Goal: Task Accomplishment & Management: Manage account settings

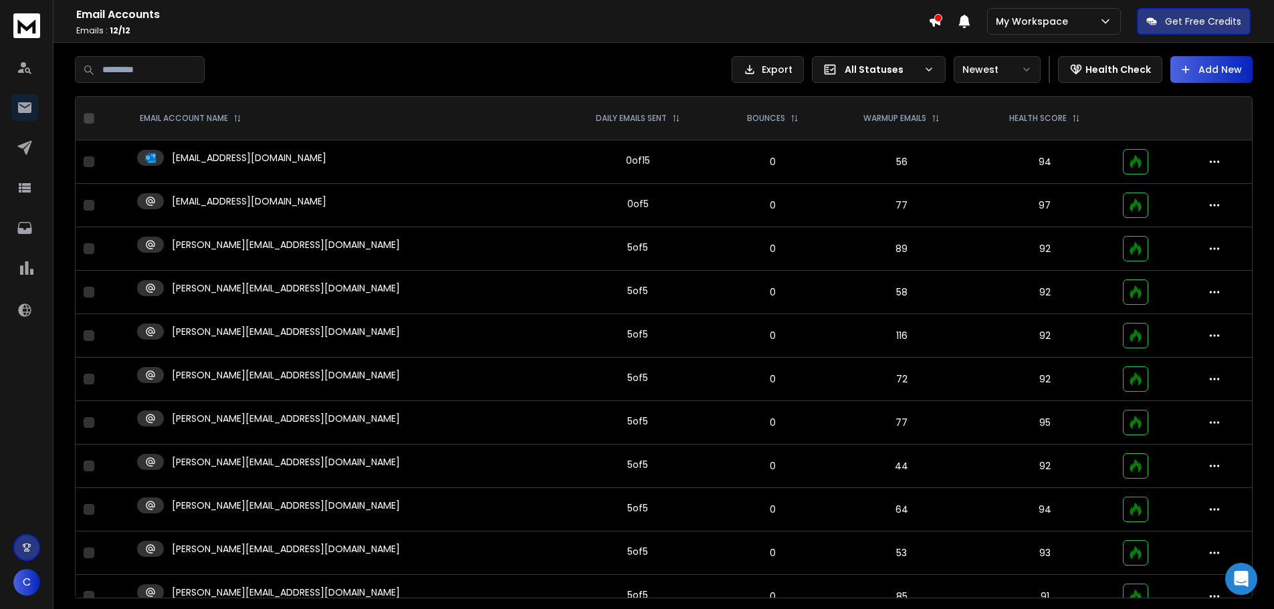
click at [39, 143] on div at bounding box center [26, 150] width 31 height 32
click at [31, 141] on icon at bounding box center [25, 148] width 16 height 16
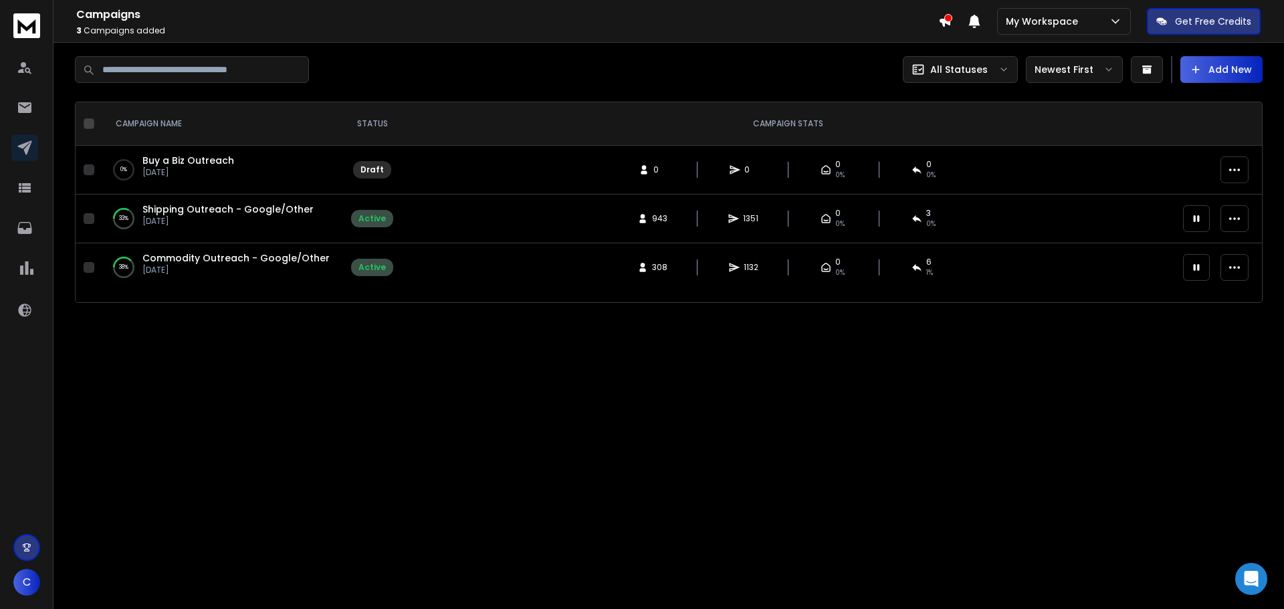
click at [454, 205] on td "943 1351 0 0% 3 0 %" at bounding box center [788, 219] width 774 height 49
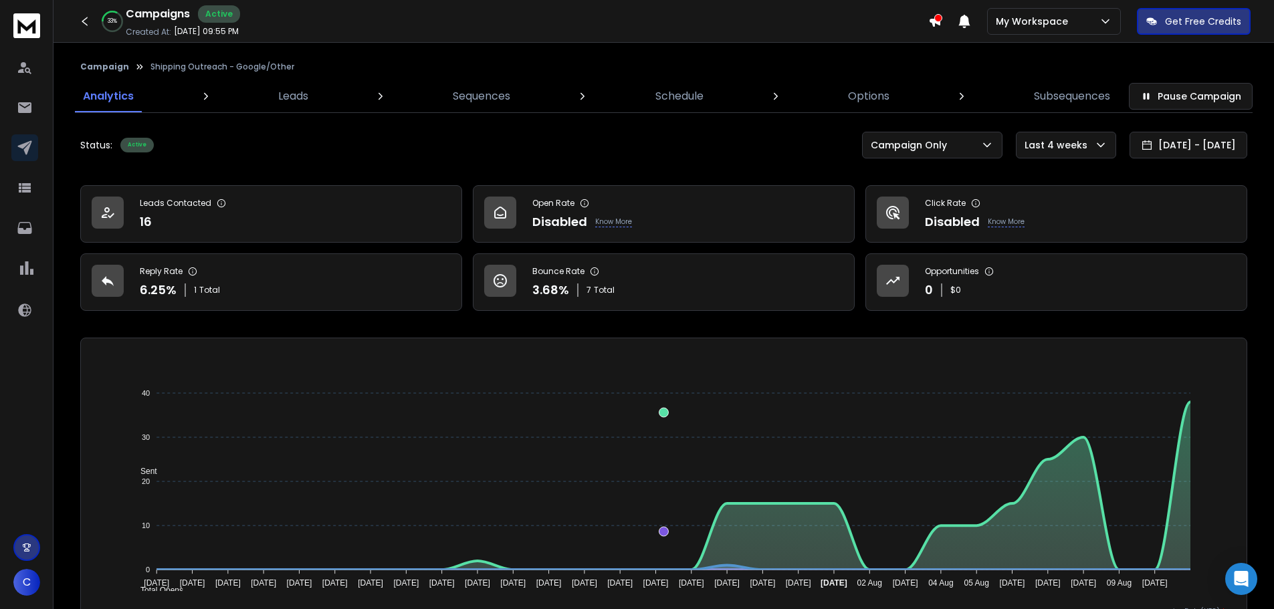
scroll to position [267, 0]
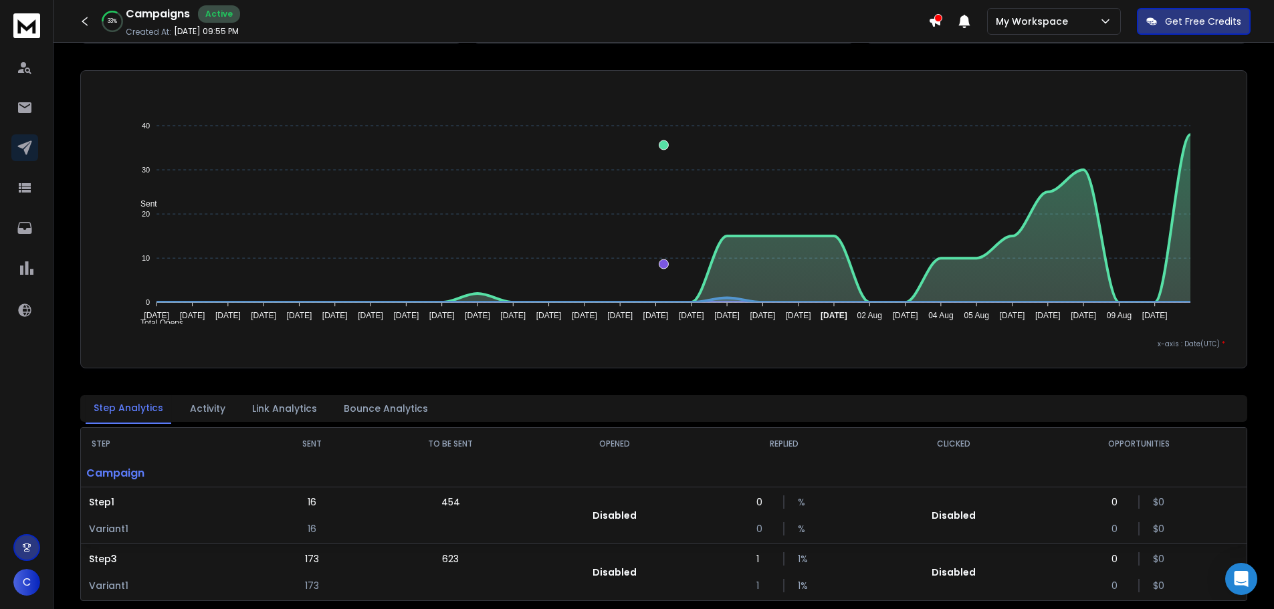
drag, startPoint x: 457, startPoint y: 211, endPoint x: 410, endPoint y: 346, distance: 143.6
click at [410, 346] on p "x-axis : Date(UTC)" at bounding box center [663, 344] width 1123 height 10
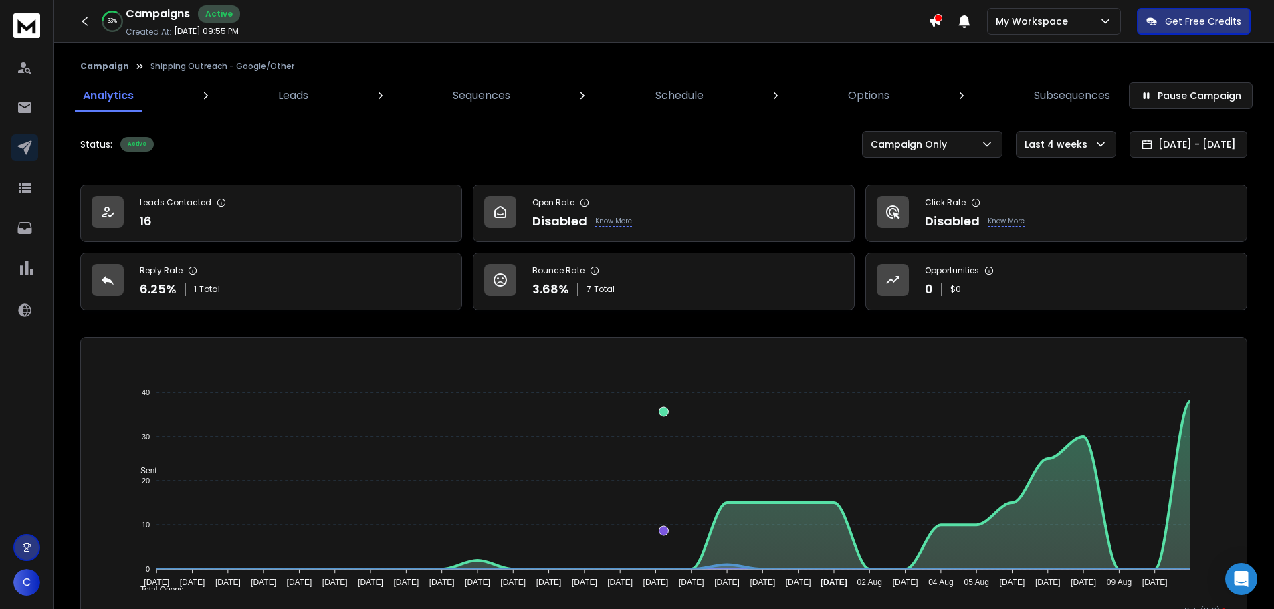
scroll to position [0, 0]
click at [29, 150] on icon at bounding box center [25, 148] width 16 height 16
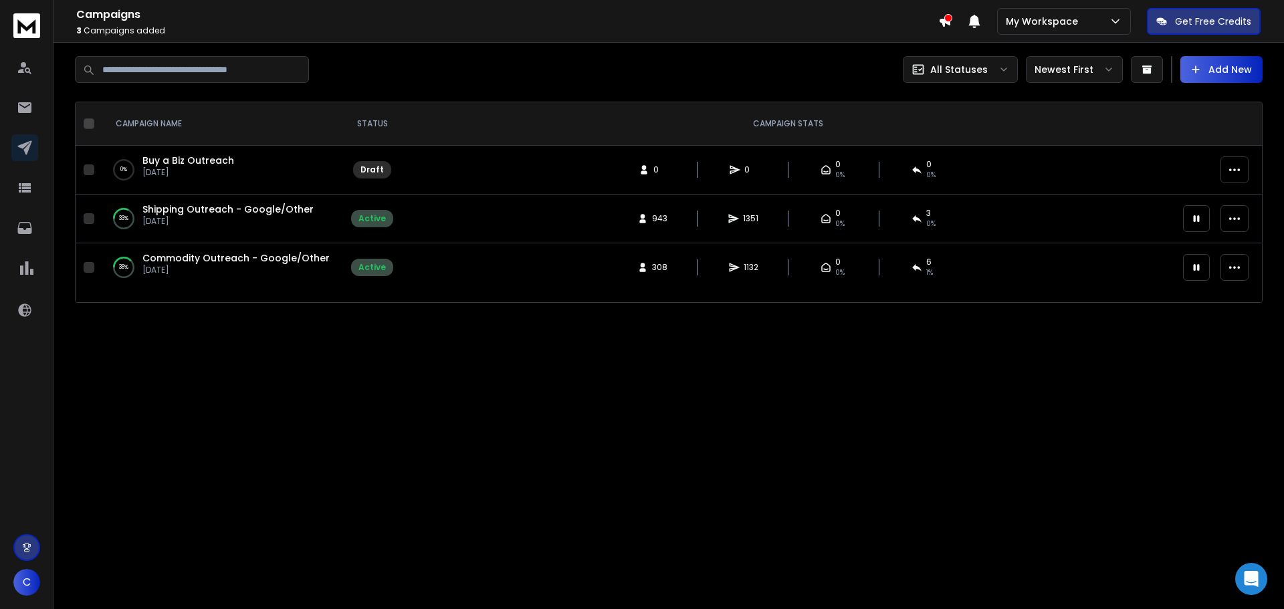
click at [483, 268] on div "308 1132 0 0% 6 1 %" at bounding box center [787, 267] width 757 height 21
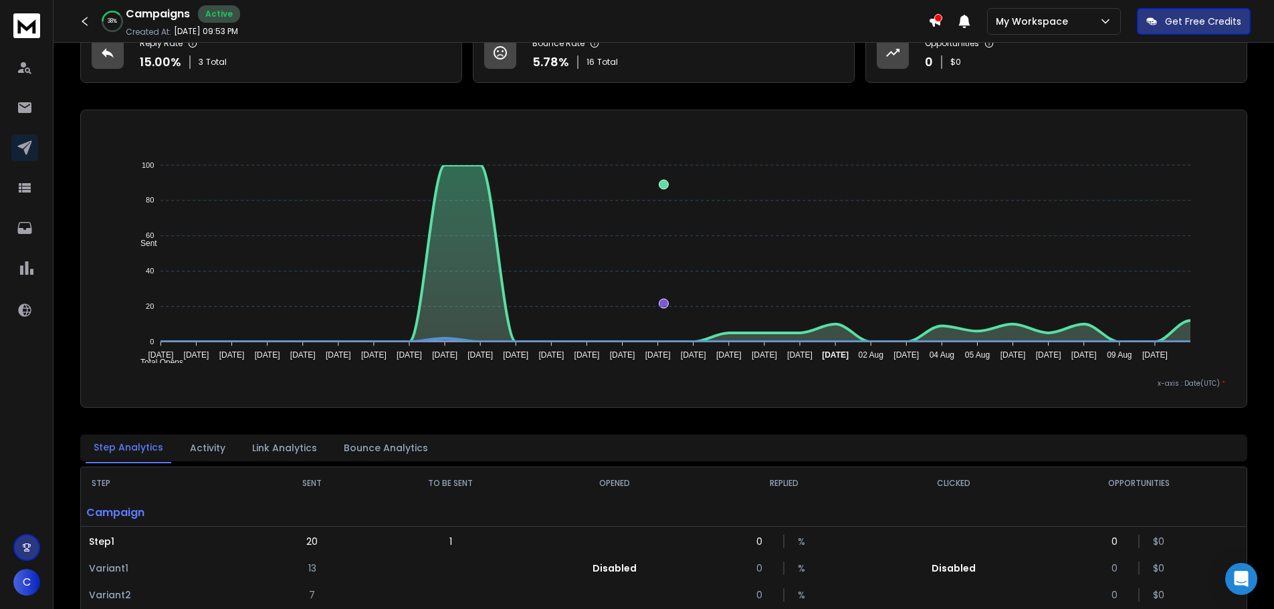
scroll to position [60, 0]
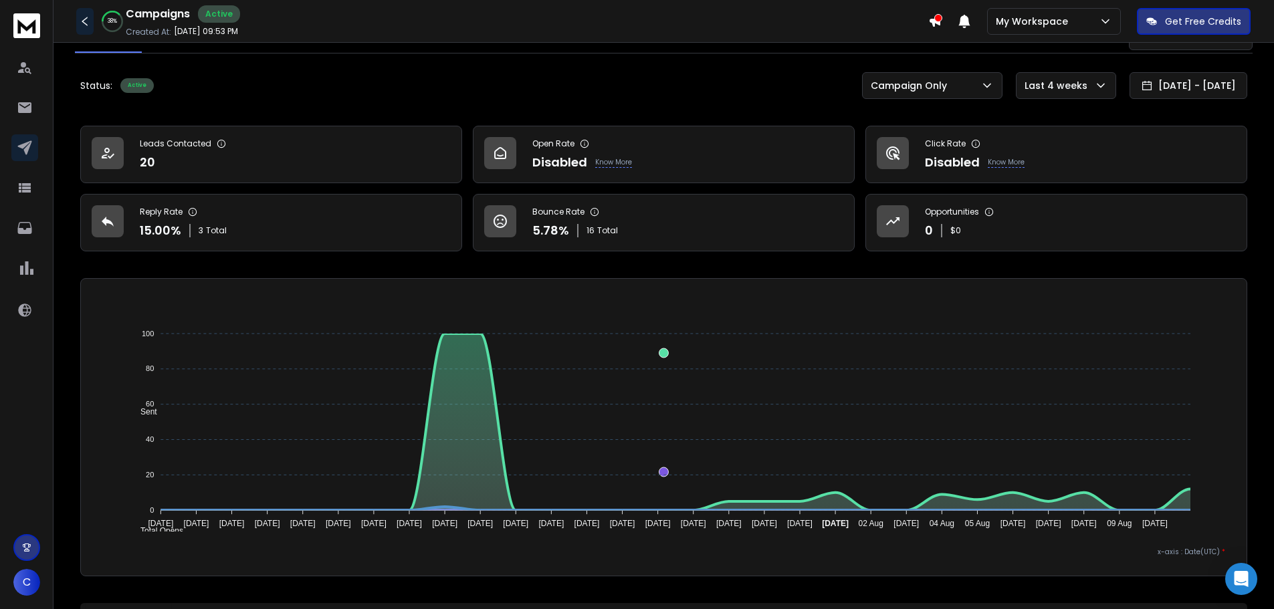
click at [86, 25] on icon at bounding box center [85, 21] width 12 height 12
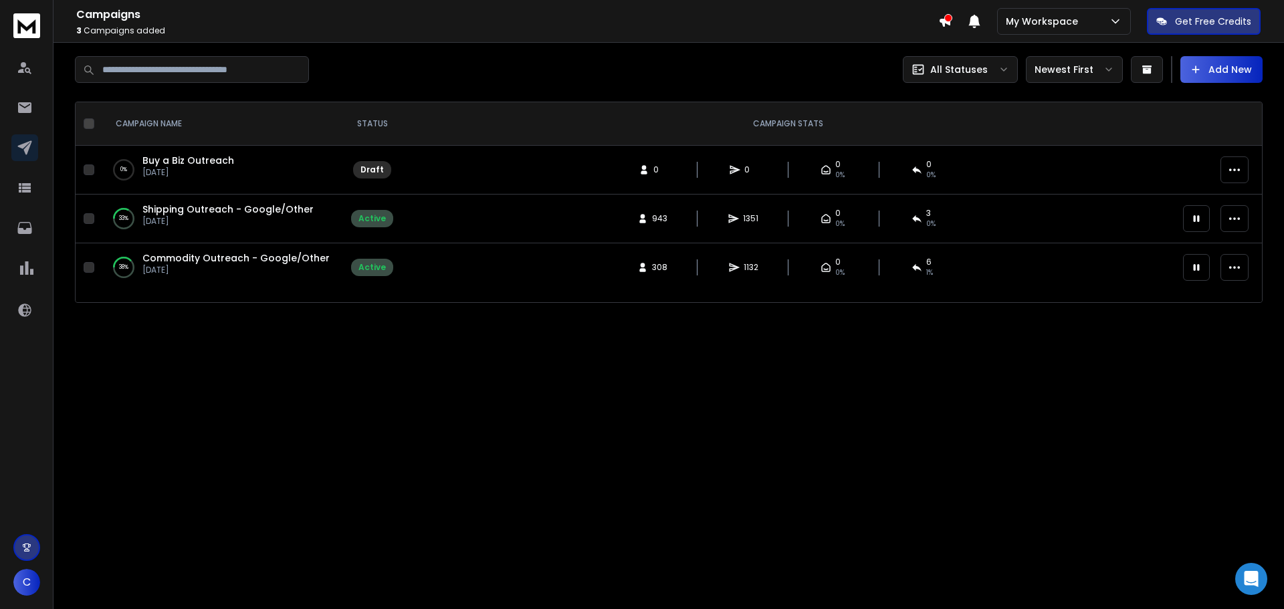
click at [227, 257] on span "Commodity Outreach - Google/Other" at bounding box center [235, 257] width 187 height 13
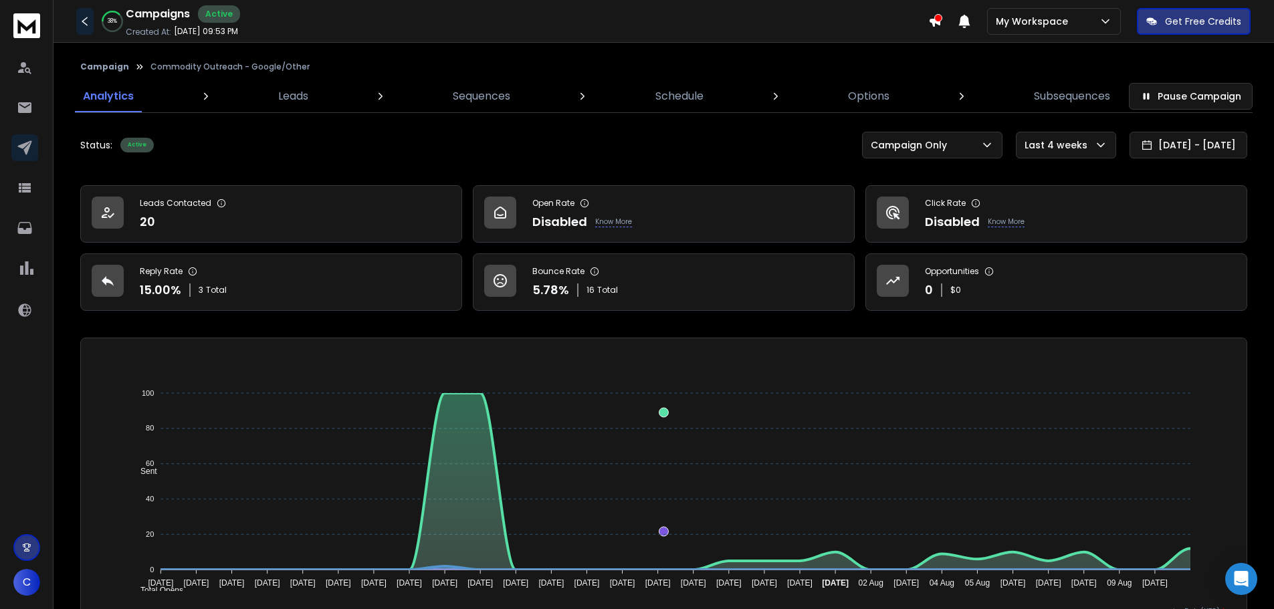
click at [85, 23] on icon at bounding box center [84, 21] width 5 height 9
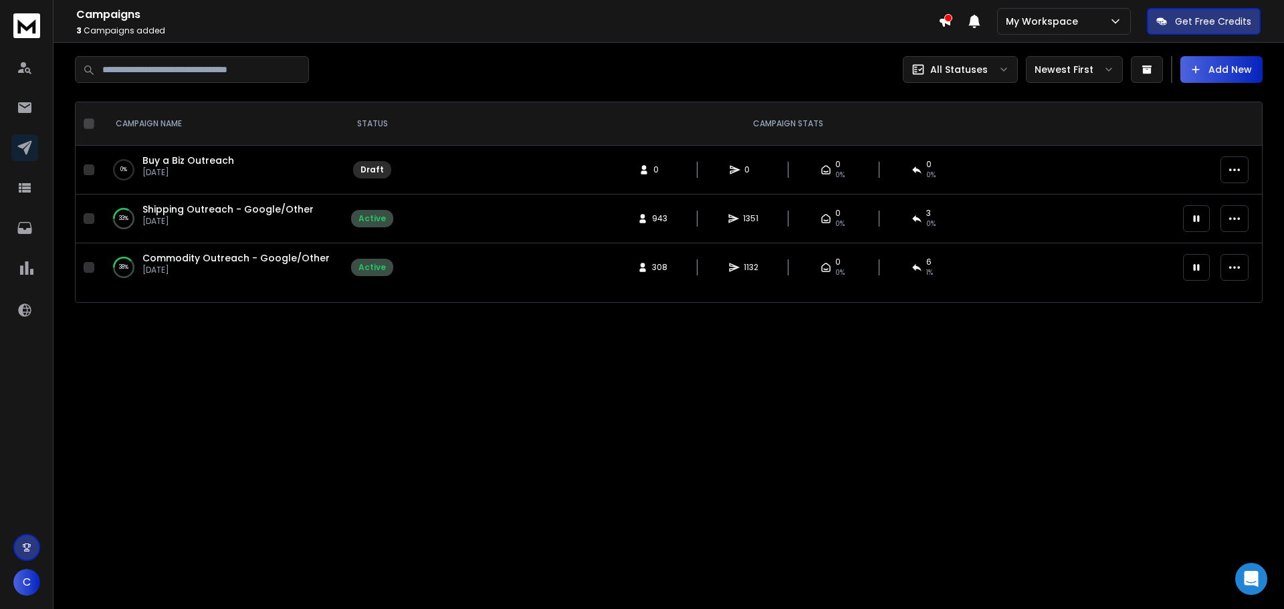
drag, startPoint x: 69, startPoint y: 267, endPoint x: 91, endPoint y: 268, distance: 22.1
click at [71, 268] on div "Campaigns 3 Campaigns Added All Statuses Newest First Add New CAMPAIGN NAME STA…" at bounding box center [668, 179] width 1230 height 273
click at [91, 268] on button "button" at bounding box center [89, 267] width 11 height 11
click at [1003, 65] on icon "button" at bounding box center [1003, 69] width 11 height 11
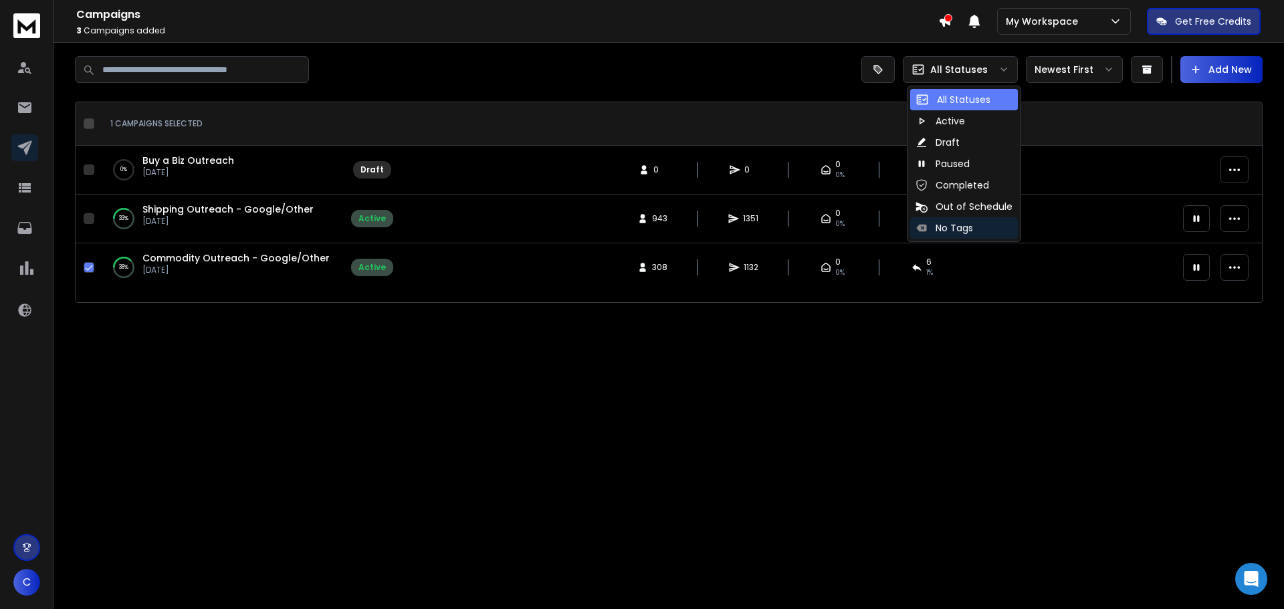
click at [964, 351] on div "Your warmest leads are on your site – Turn visits into conversations Reach Out …" at bounding box center [642, 304] width 1284 height 609
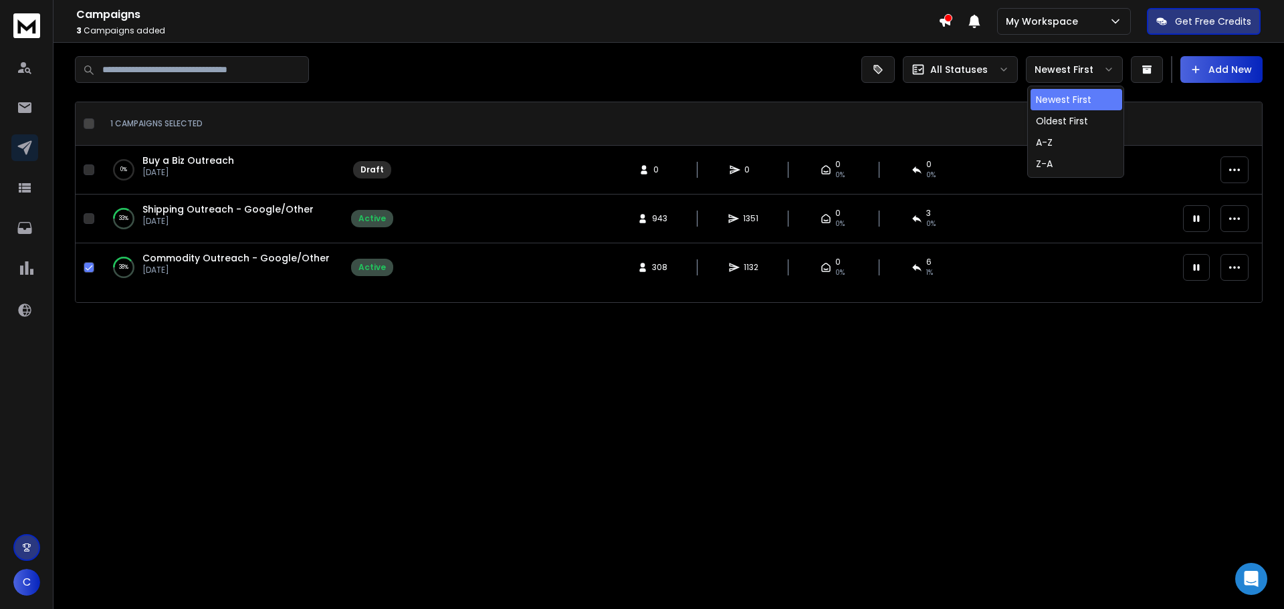
click at [1111, 70] on icon "button" at bounding box center [1108, 69] width 5 height 3
click at [1236, 267] on icon "button" at bounding box center [1233, 267] width 13 height 13
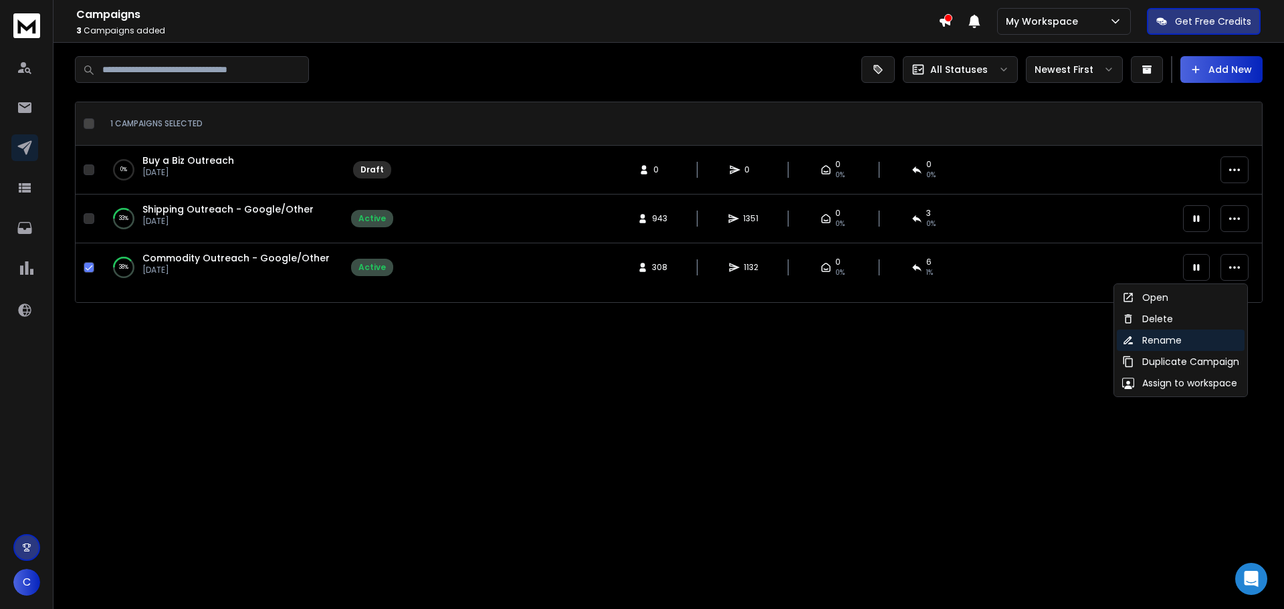
click at [1195, 343] on div "Rename" at bounding box center [1181, 340] width 128 height 21
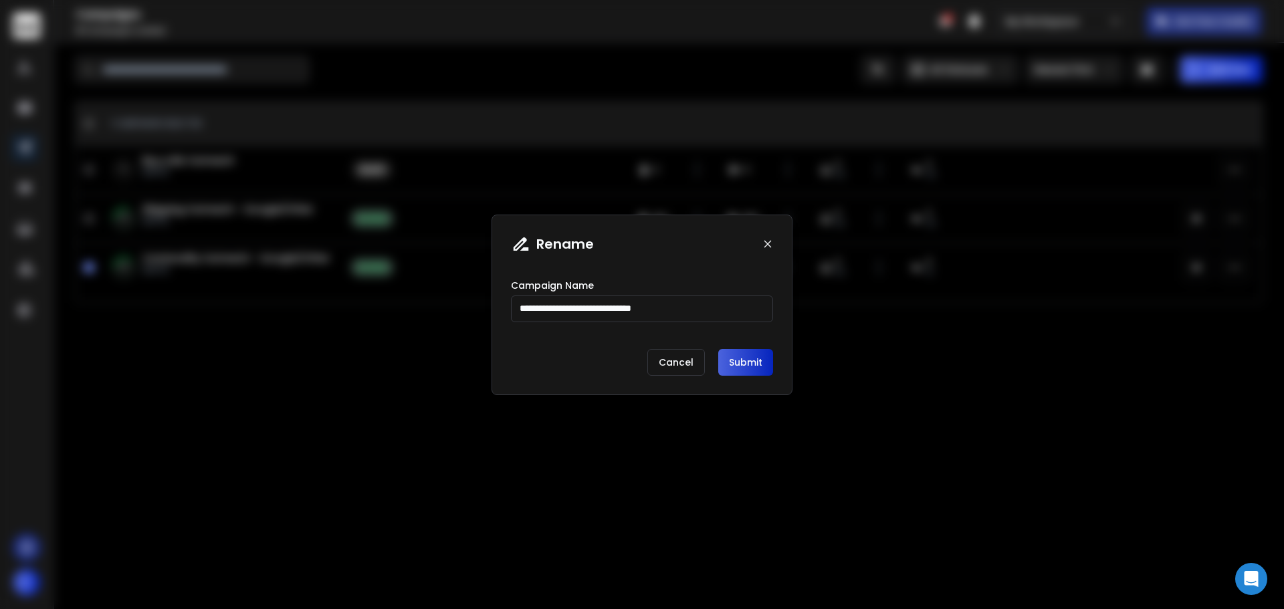
click at [634, 311] on input "**********" at bounding box center [642, 309] width 262 height 27
type input "**********"
click at [745, 364] on button "Submit" at bounding box center [745, 362] width 55 height 27
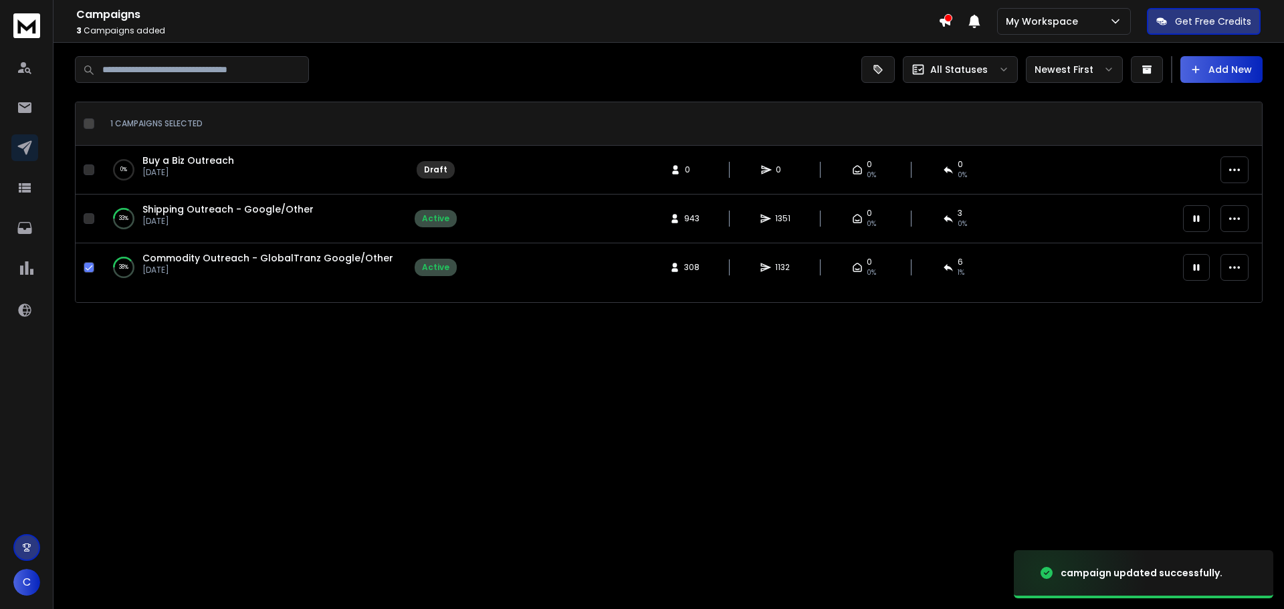
click at [1238, 218] on icon "button" at bounding box center [1234, 218] width 11 height 3
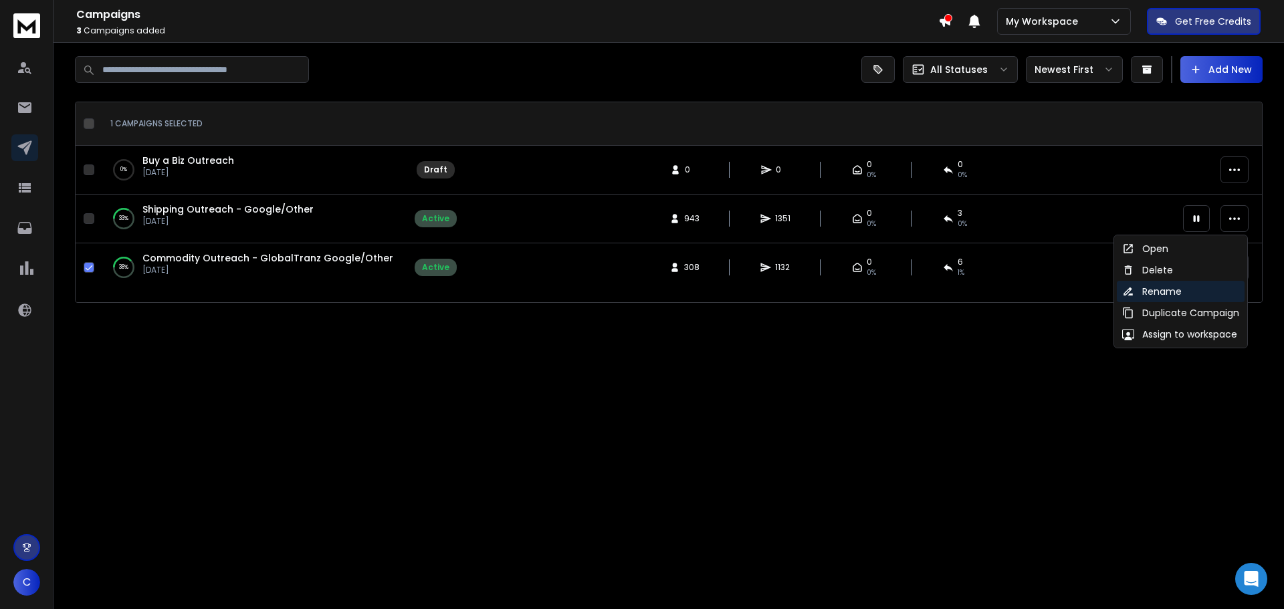
click at [1183, 289] on div "Rename" at bounding box center [1181, 291] width 128 height 21
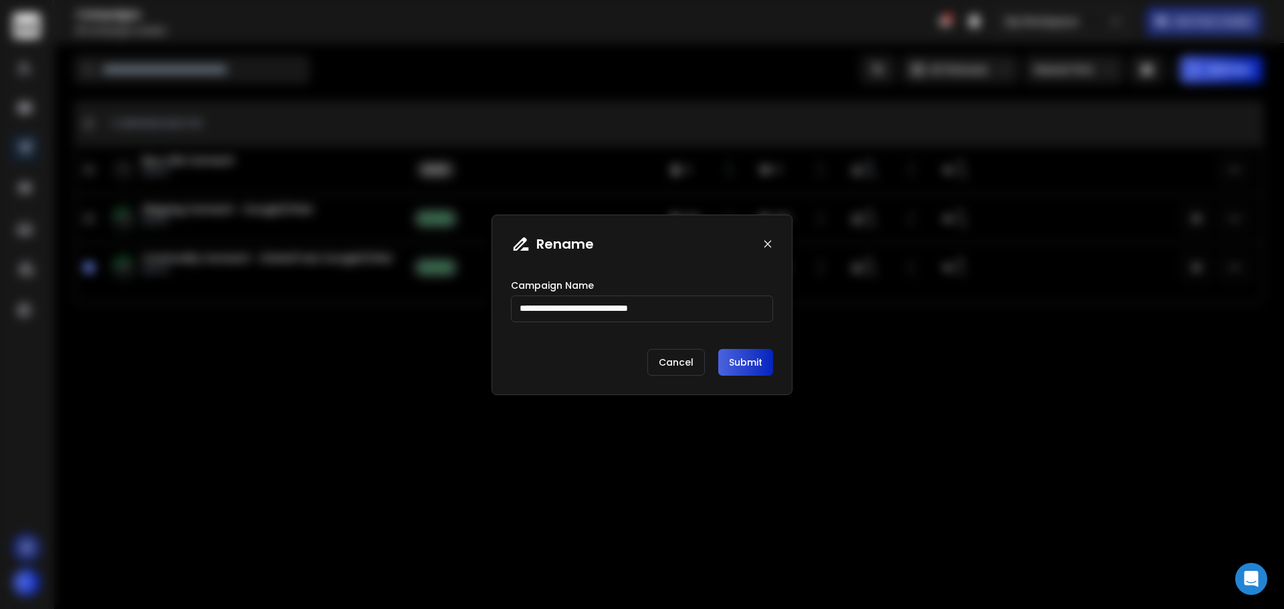
click at [617, 307] on input "**********" at bounding box center [642, 309] width 262 height 27
type input "**********"
click at [753, 362] on button "Submit" at bounding box center [745, 362] width 55 height 27
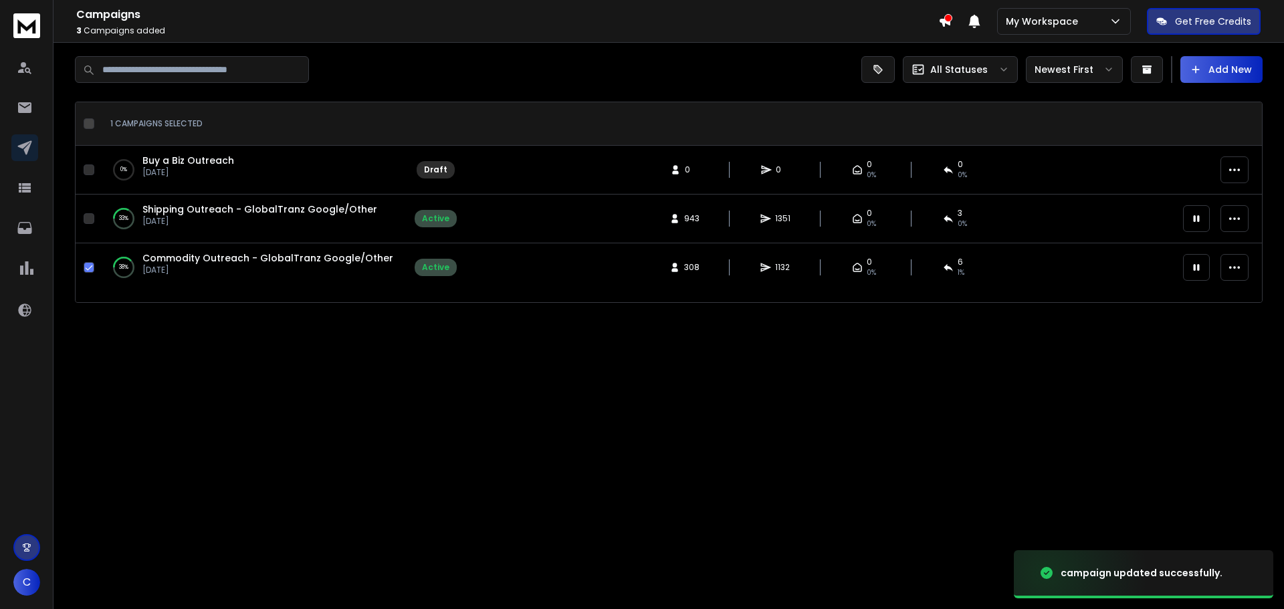
click at [91, 263] on div at bounding box center [92, 267] width 16 height 11
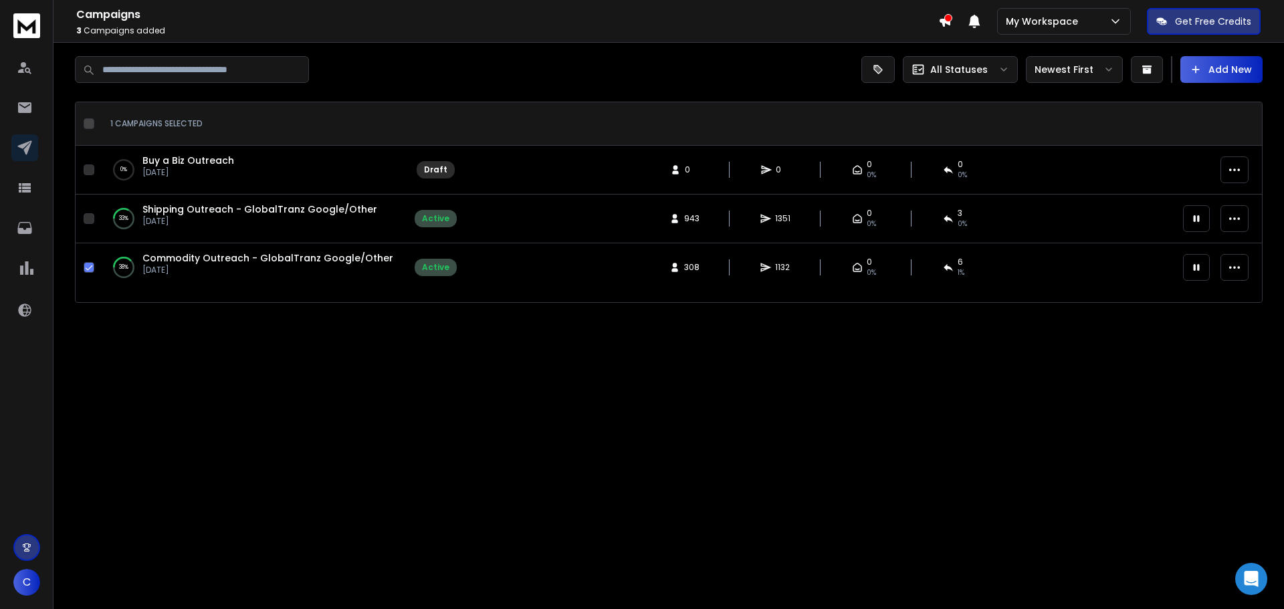
click at [88, 265] on button "button" at bounding box center [89, 267] width 11 height 11
click at [17, 183] on icon at bounding box center [25, 188] width 16 height 16
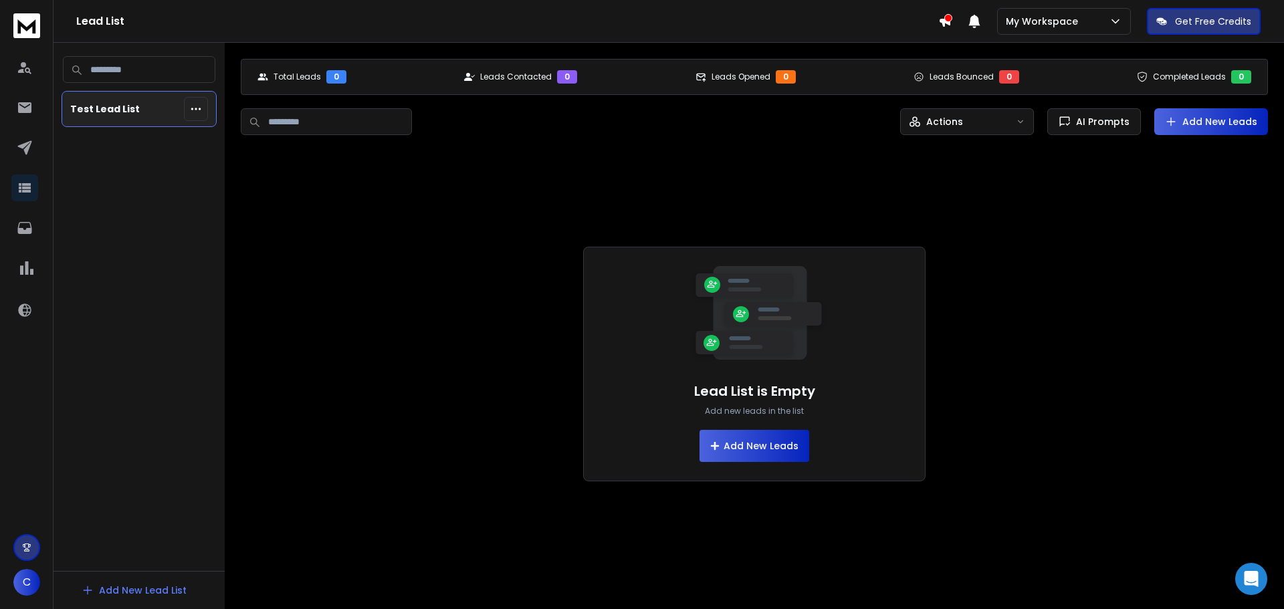
click at [371, 74] on div "Total Leads 0 Leads Contacted 0 Leads Opened 0 Leads Bounced 0 Completed Leads 0" at bounding box center [754, 77] width 1027 height 36
click at [291, 74] on p "Total Leads" at bounding box center [296, 77] width 47 height 11
click at [28, 269] on icon at bounding box center [26, 267] width 13 height 13
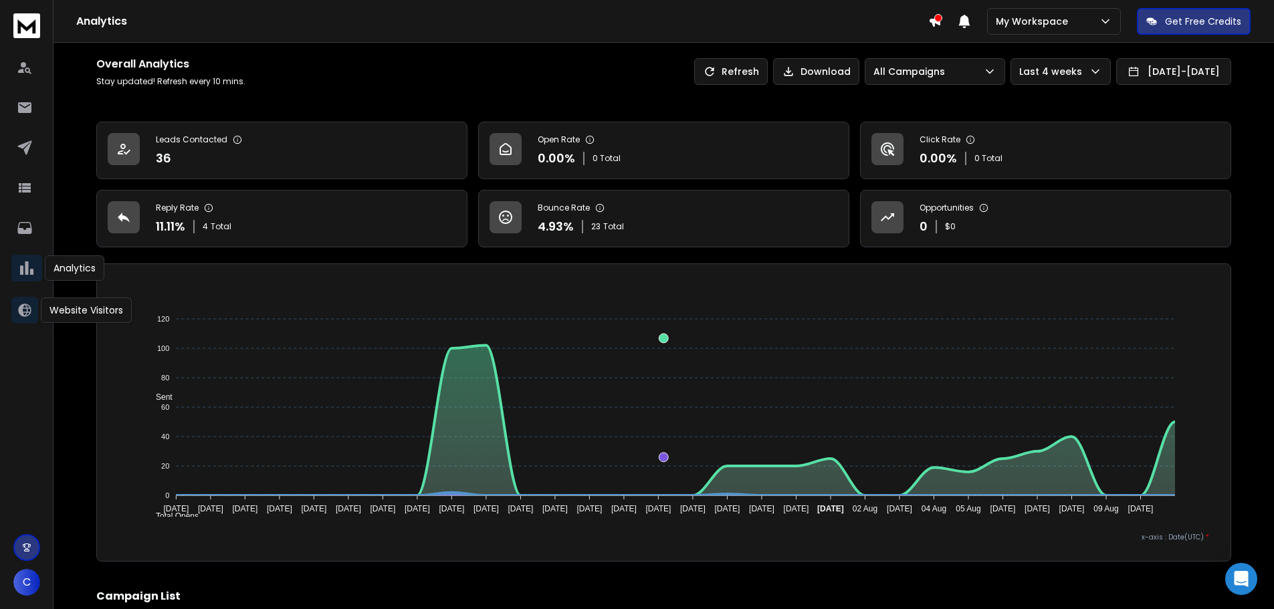
click at [33, 300] on link at bounding box center [24, 310] width 27 height 27
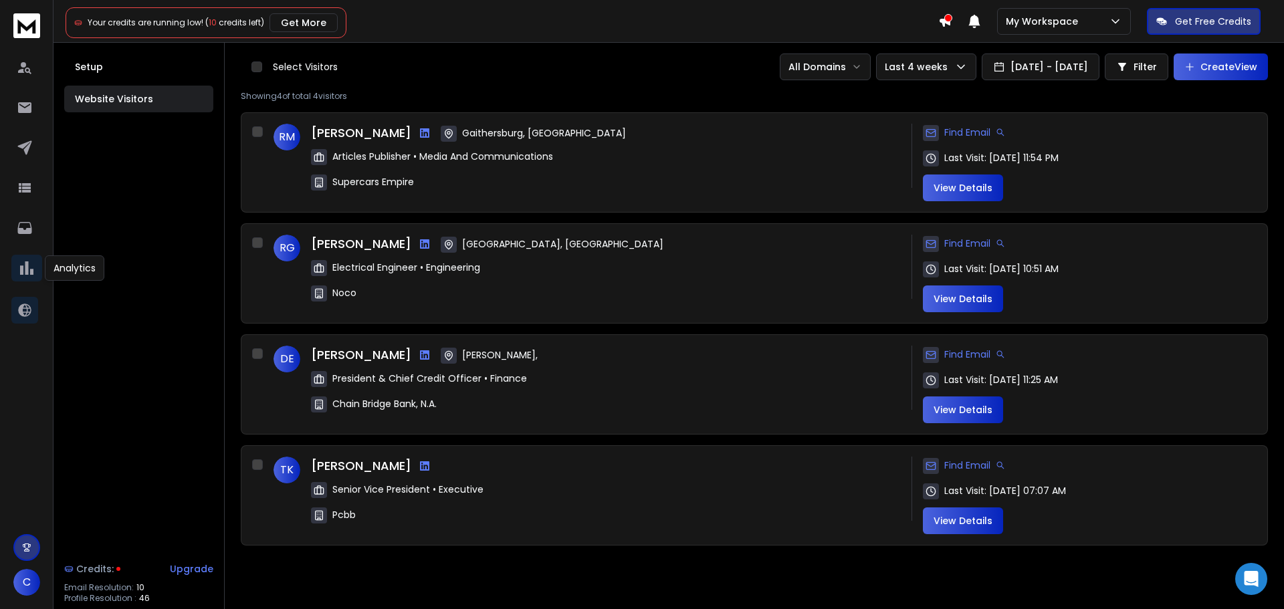
click at [33, 270] on icon at bounding box center [26, 267] width 13 height 13
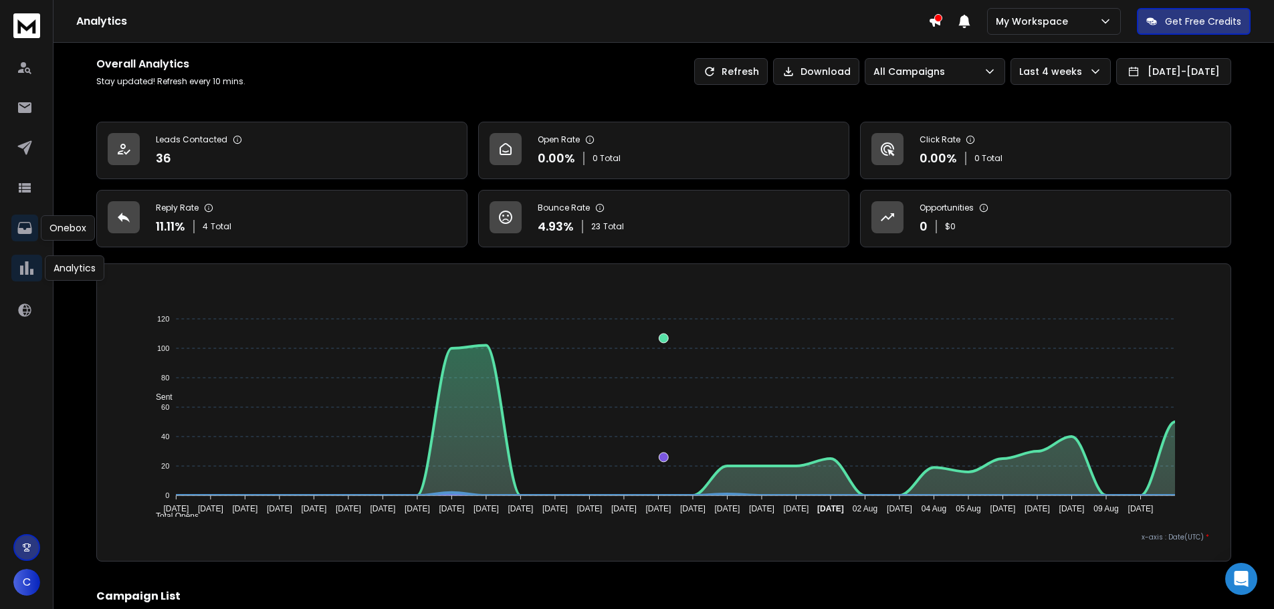
click at [33, 231] on link at bounding box center [24, 228] width 27 height 27
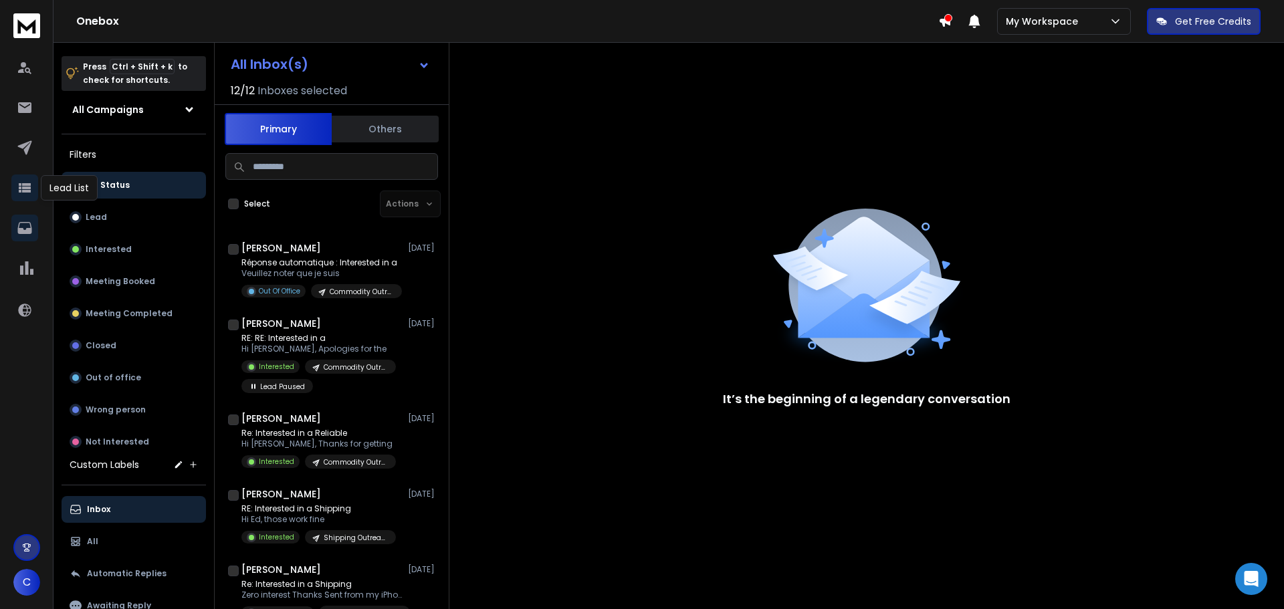
click at [21, 195] on icon at bounding box center [25, 188] width 16 height 16
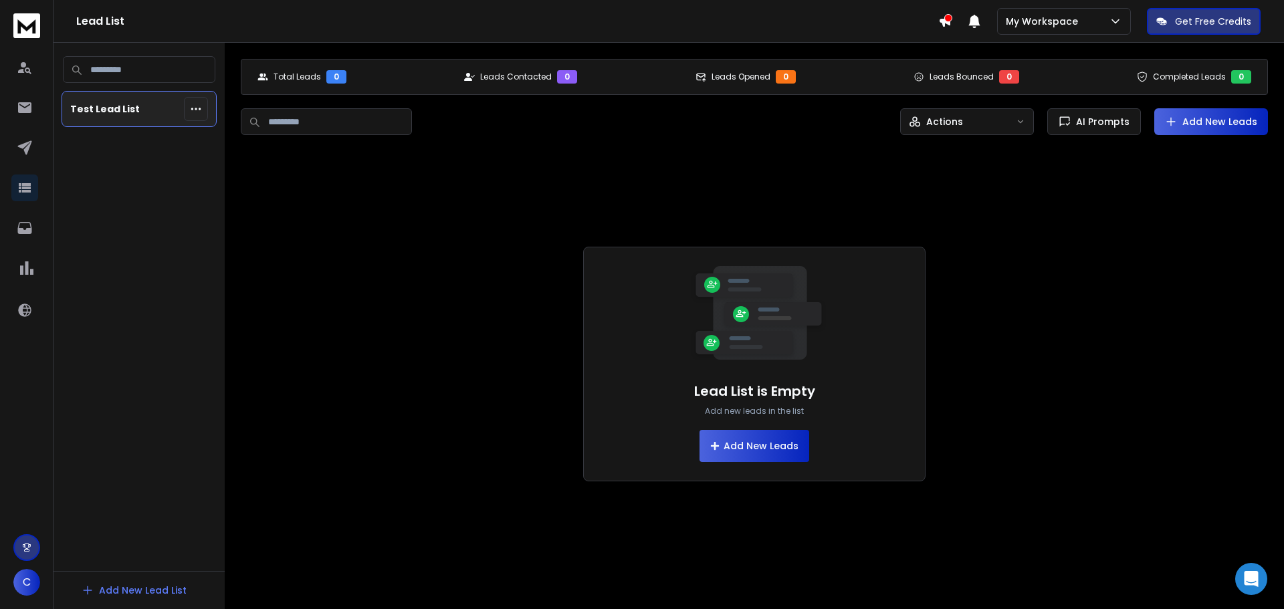
click at [119, 111] on p "Test Lead List" at bounding box center [105, 108] width 70 height 13
click at [195, 108] on icon "button" at bounding box center [196, 109] width 12 height 12
click at [188, 158] on p "Delete Lead List" at bounding box center [163, 158] width 73 height 13
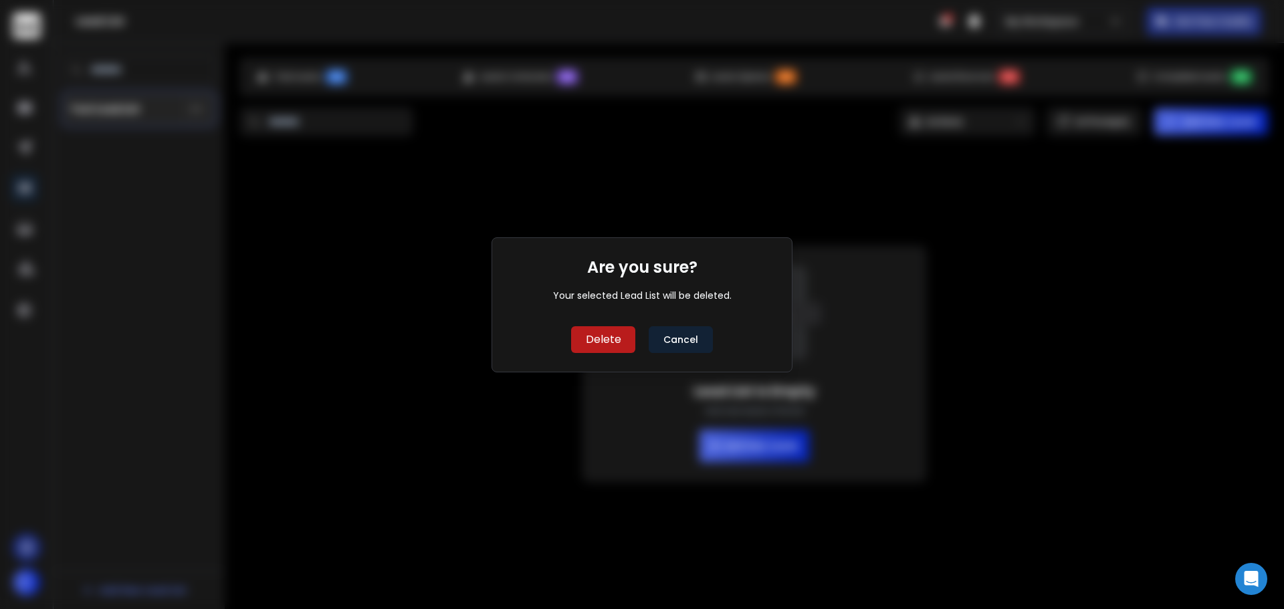
click at [604, 336] on button "Delete" at bounding box center [603, 339] width 64 height 27
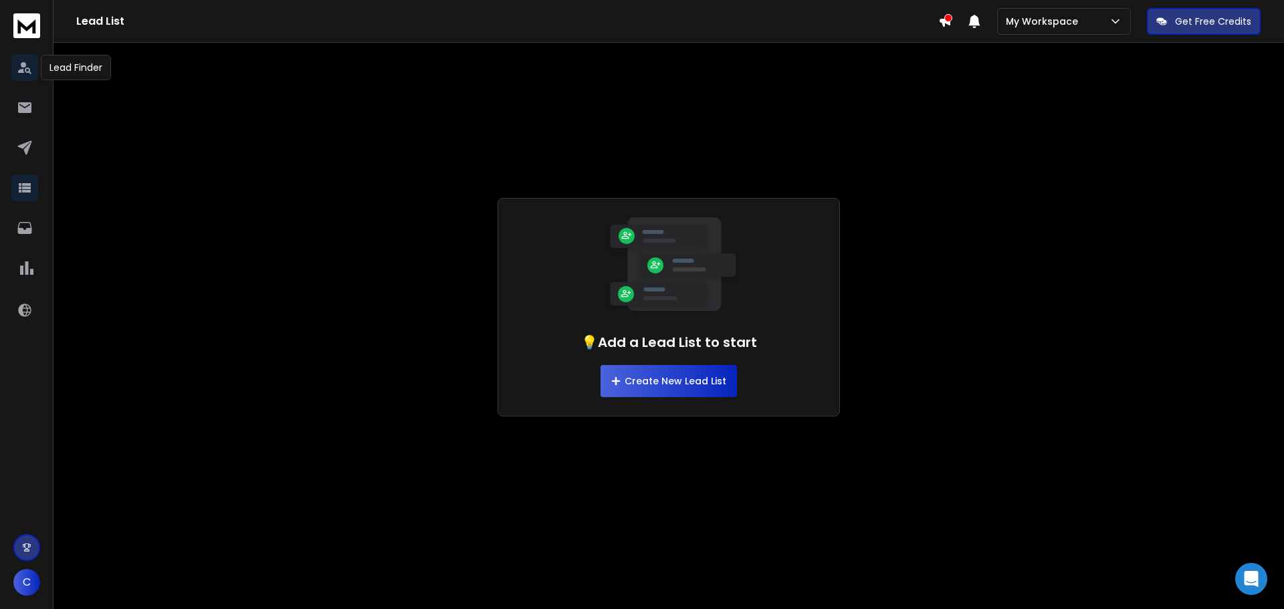
click at [25, 60] on icon at bounding box center [25, 68] width 16 height 16
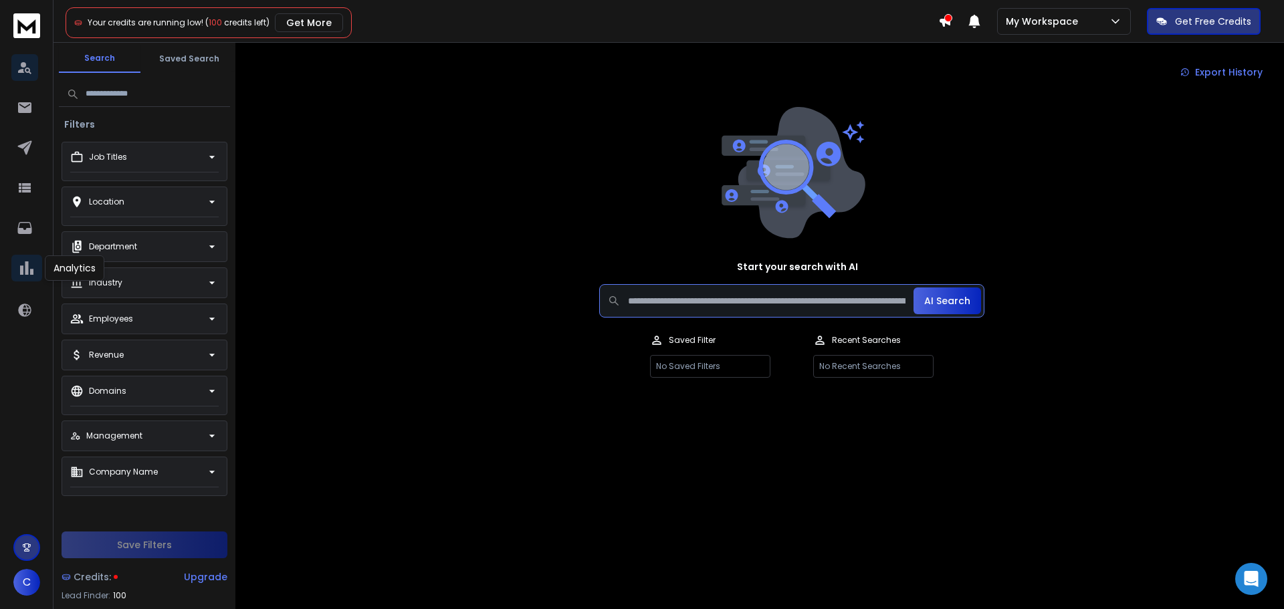
click at [18, 273] on icon at bounding box center [27, 268] width 20 height 20
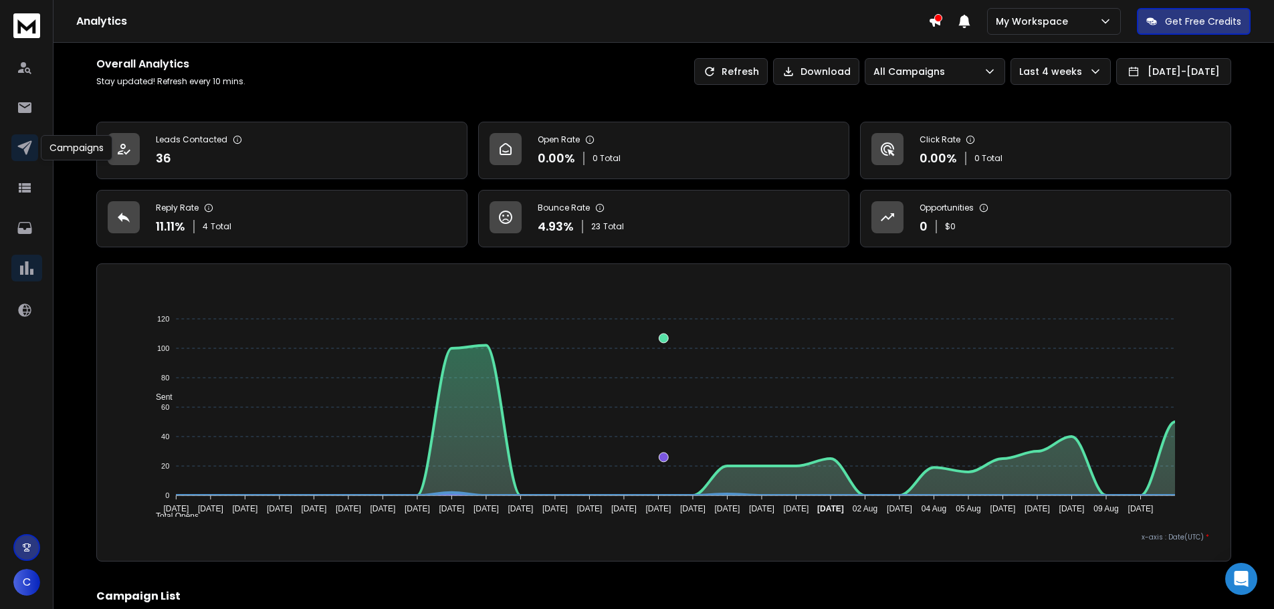
click at [27, 143] on icon at bounding box center [24, 147] width 14 height 14
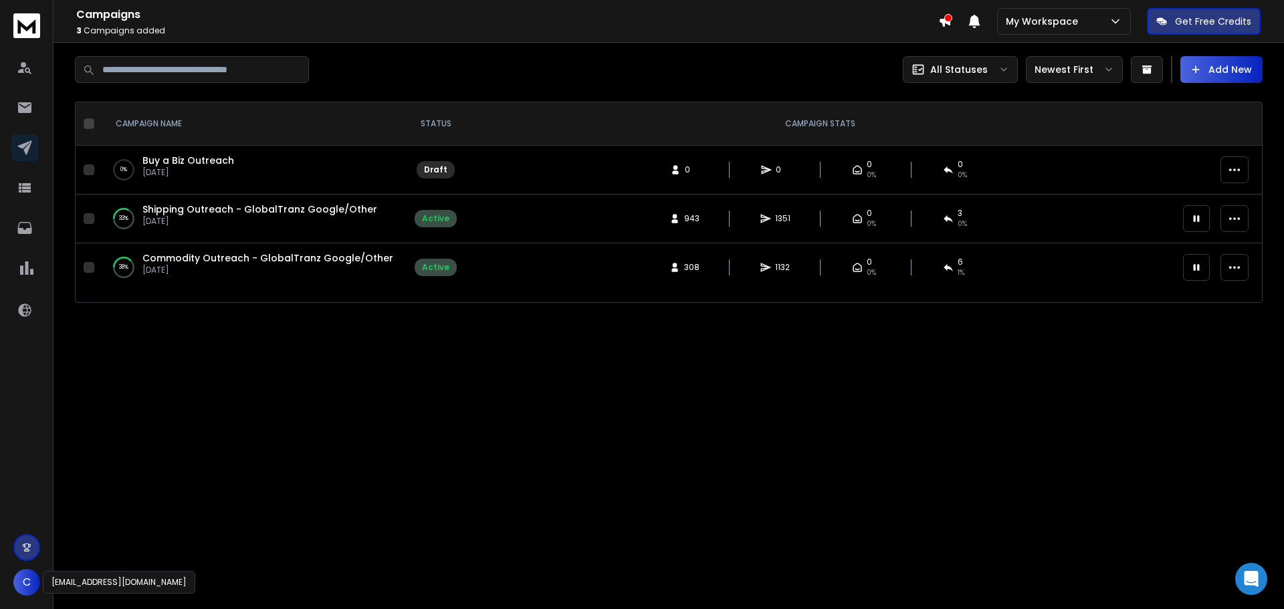
click at [31, 578] on span "C" at bounding box center [26, 582] width 27 height 27
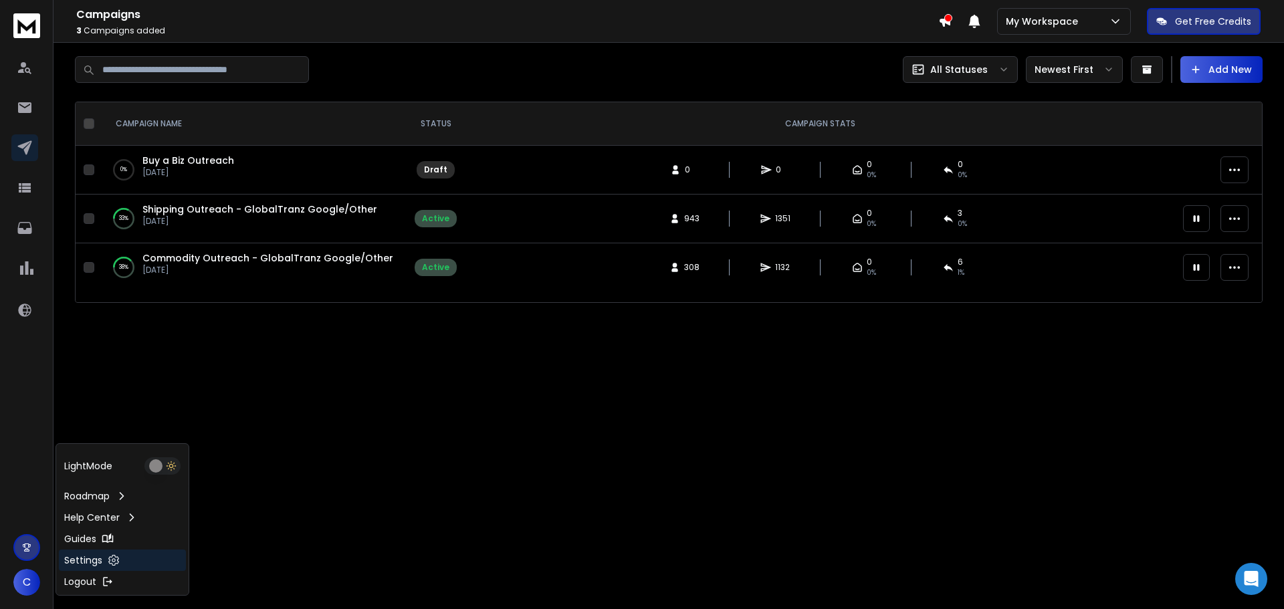
click at [136, 554] on div "Settings" at bounding box center [122, 560] width 127 height 21
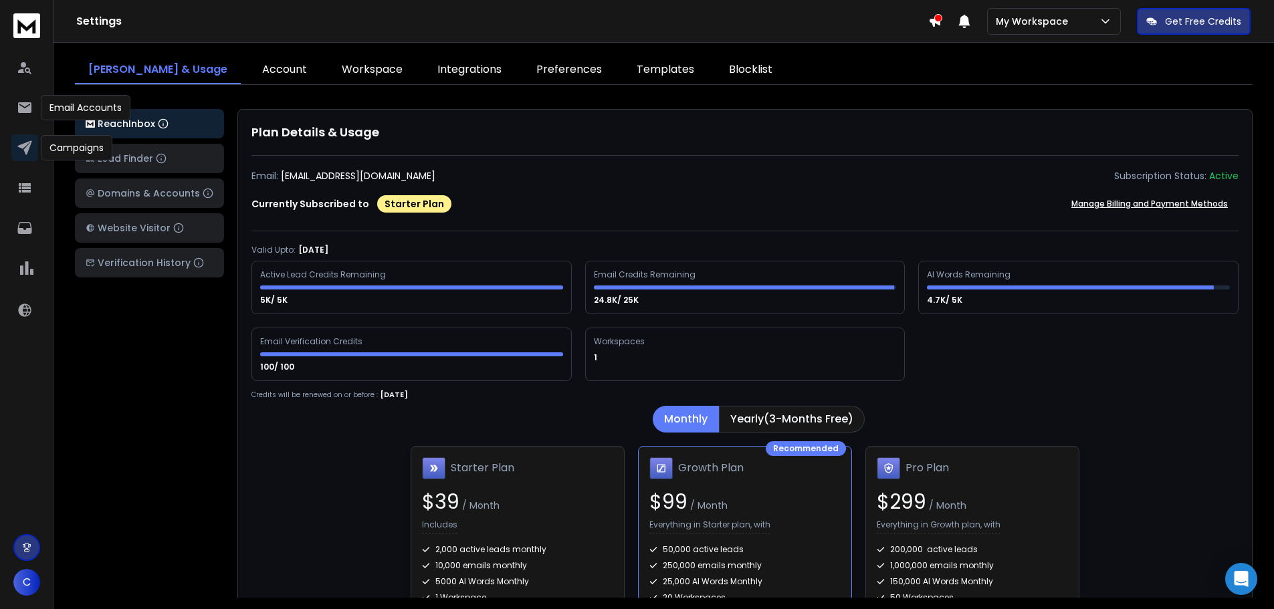
click at [25, 146] on icon at bounding box center [24, 147] width 14 height 14
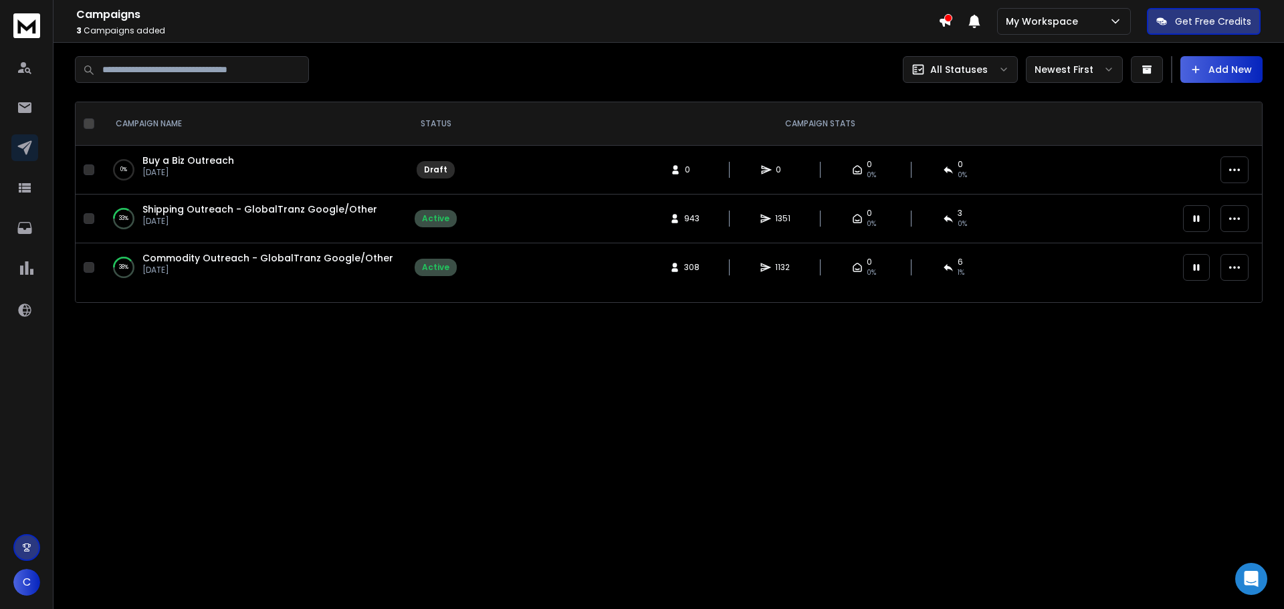
click at [94, 269] on div at bounding box center [92, 267] width 16 height 11
click at [89, 270] on button "button" at bounding box center [89, 267] width 11 height 11
click at [1229, 265] on icon "button" at bounding box center [1233, 267] width 13 height 13
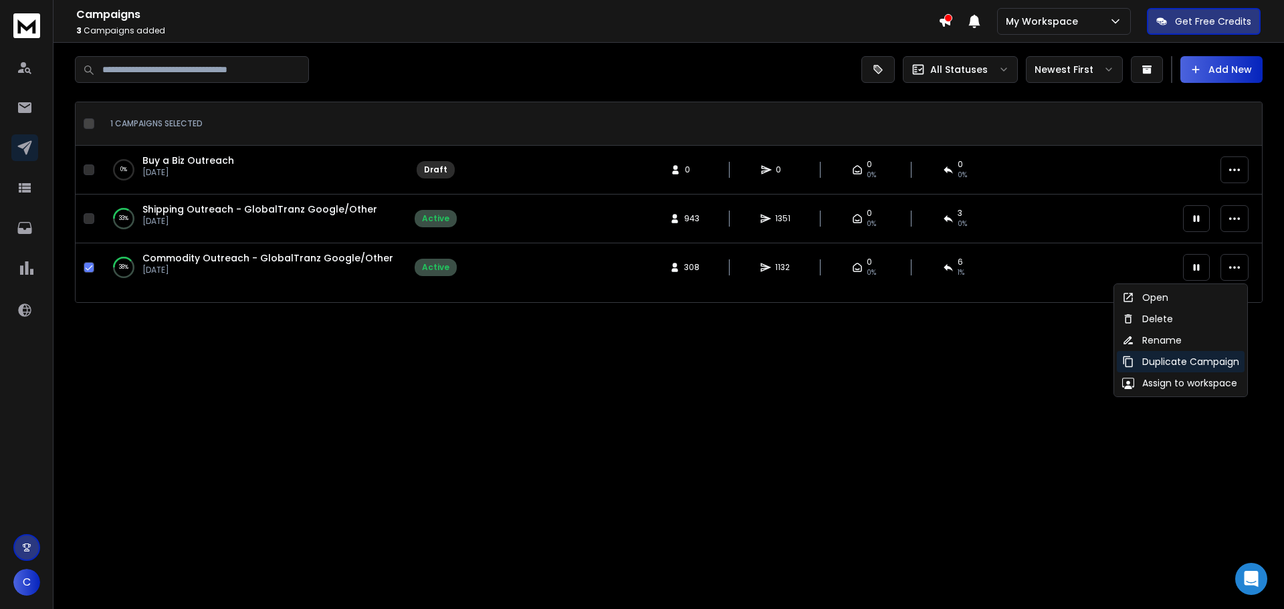
click at [1212, 367] on div "Duplicate Campaign" at bounding box center [1180, 361] width 117 height 13
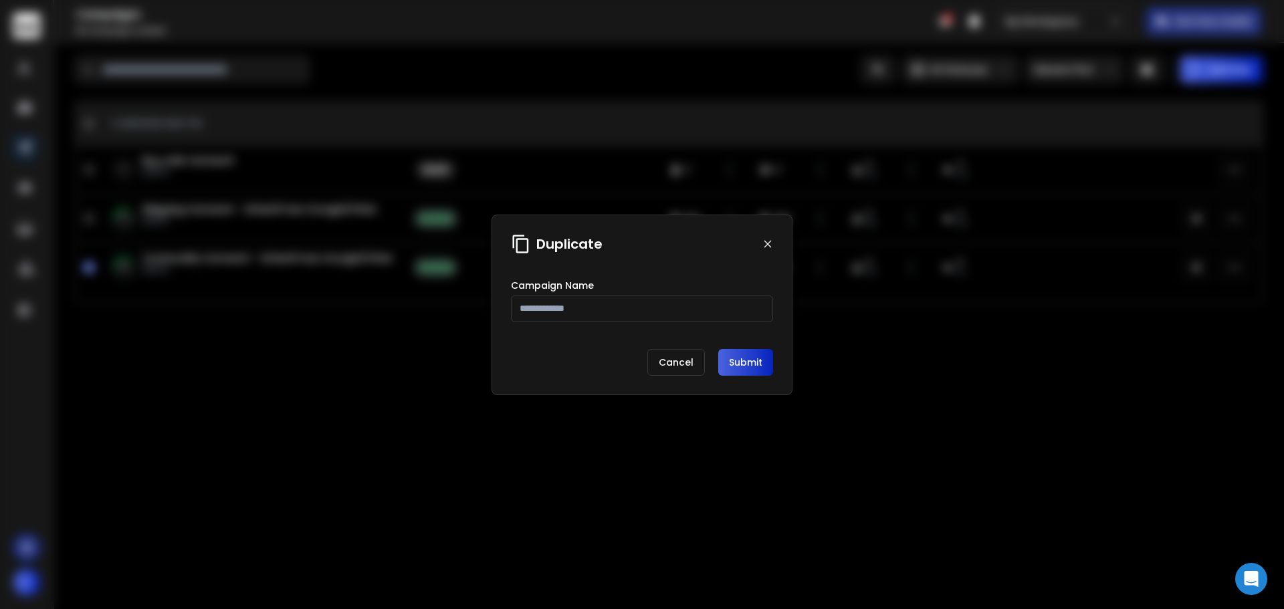
click at [697, 317] on input "text" at bounding box center [642, 309] width 262 height 27
type input "**********"
click at [662, 261] on div "Duplicate" at bounding box center [642, 257] width 262 height 47
click at [767, 353] on button "Submit" at bounding box center [745, 362] width 55 height 27
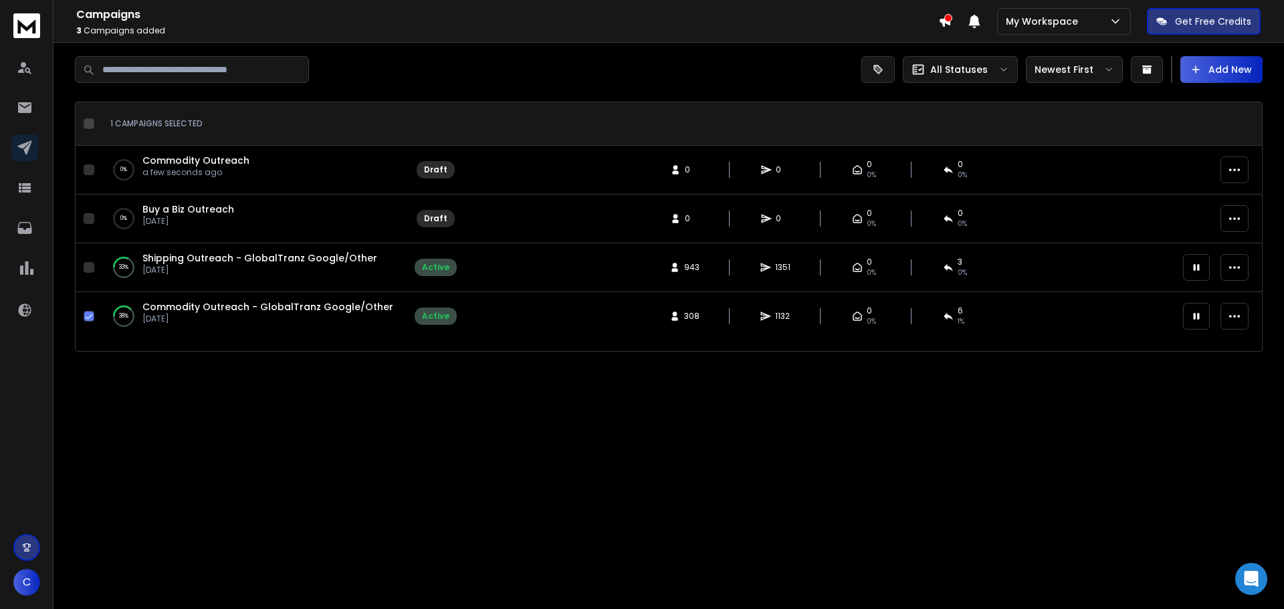
click at [90, 315] on button "button" at bounding box center [89, 316] width 11 height 11
click at [538, 168] on div "0 0 0 0% 0 0%" at bounding box center [820, 169] width 694 height 21
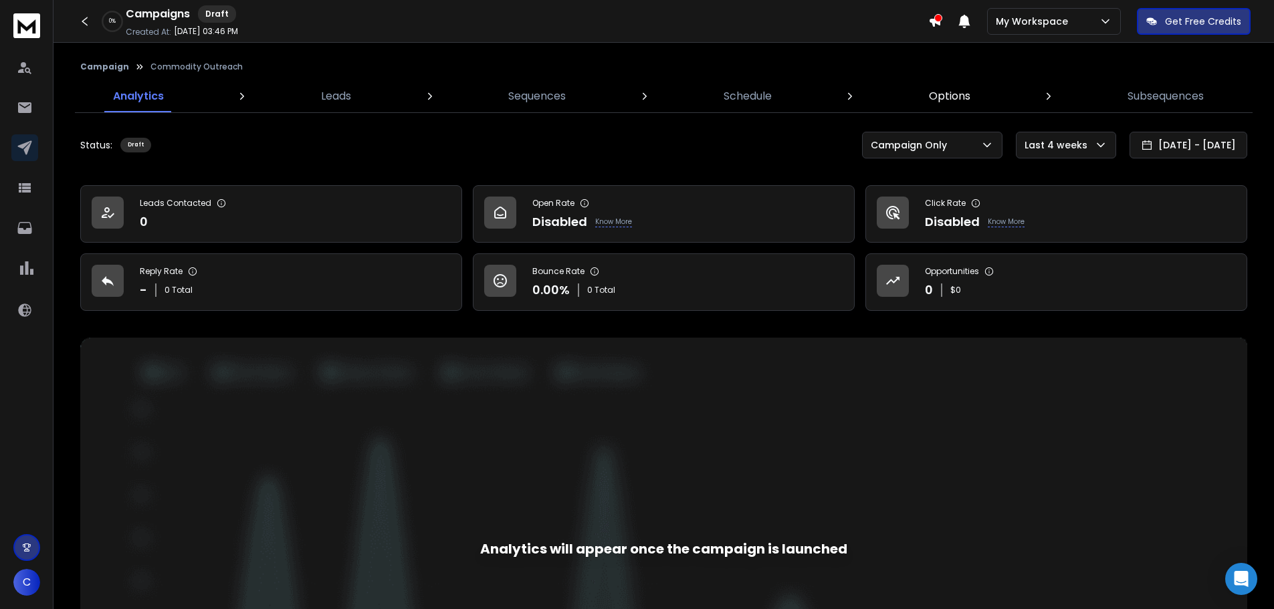
click at [949, 98] on p "Options" at bounding box center [949, 96] width 41 height 16
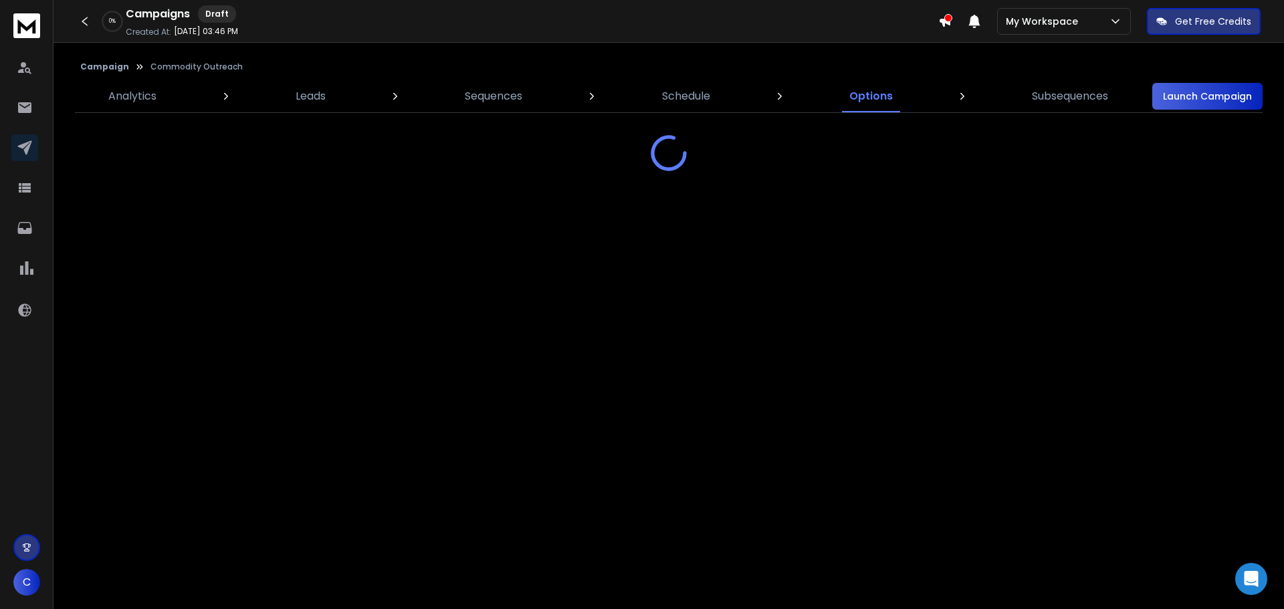
select select "*"
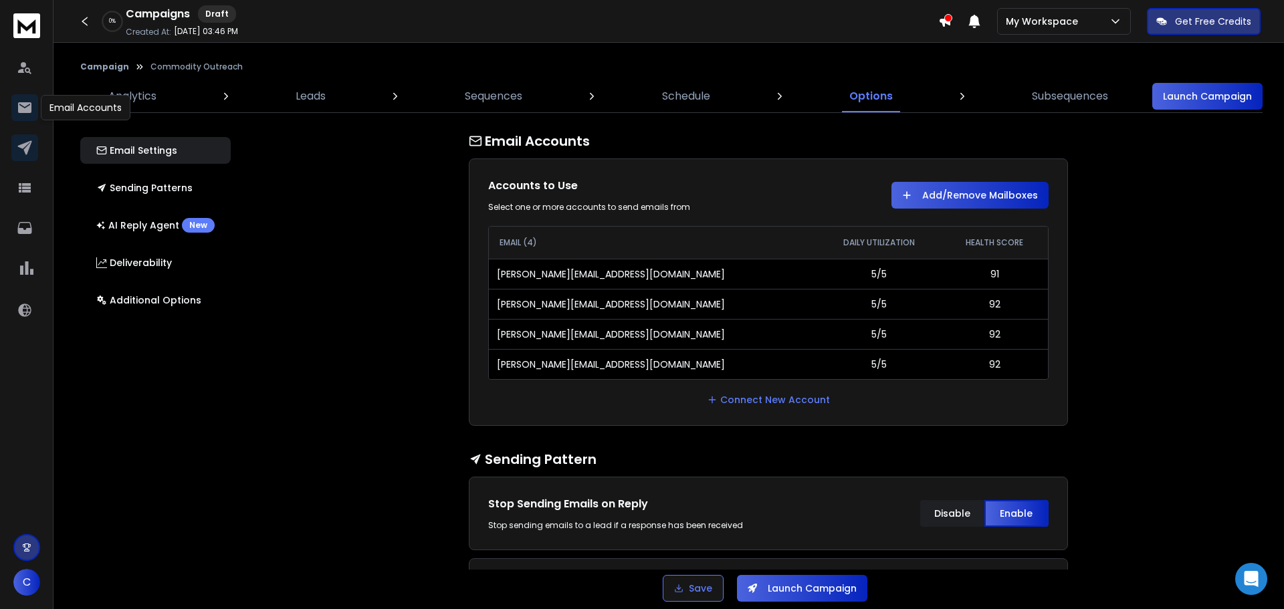
click at [32, 110] on icon at bounding box center [25, 108] width 16 height 16
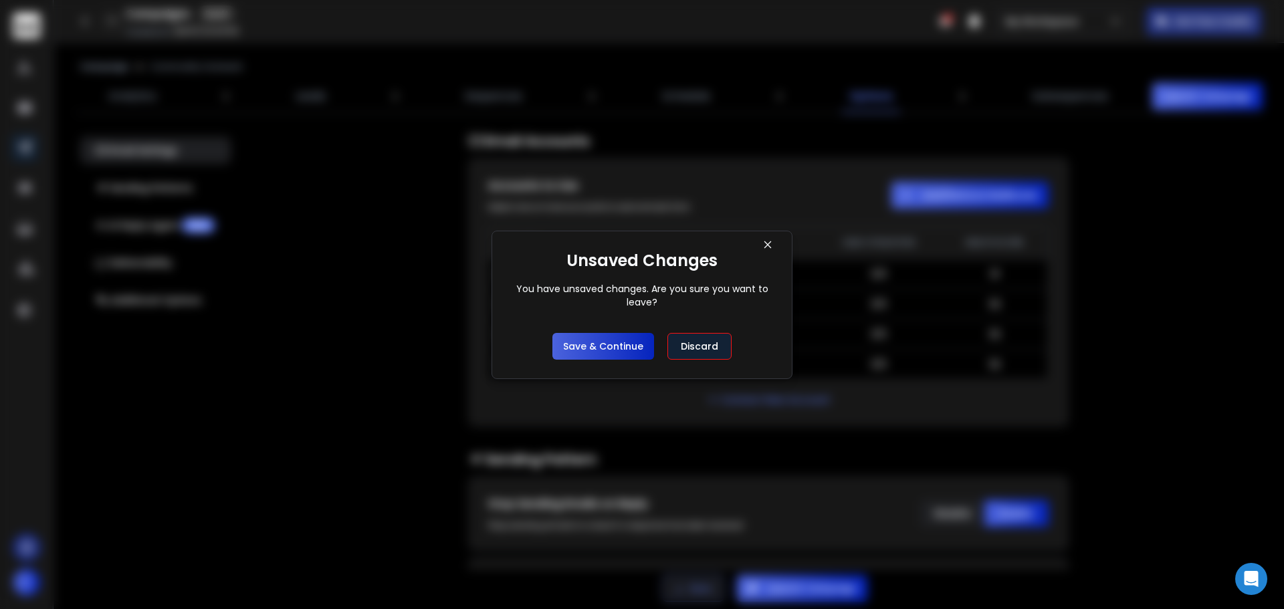
click at [689, 348] on button "Discard" at bounding box center [699, 346] width 64 height 27
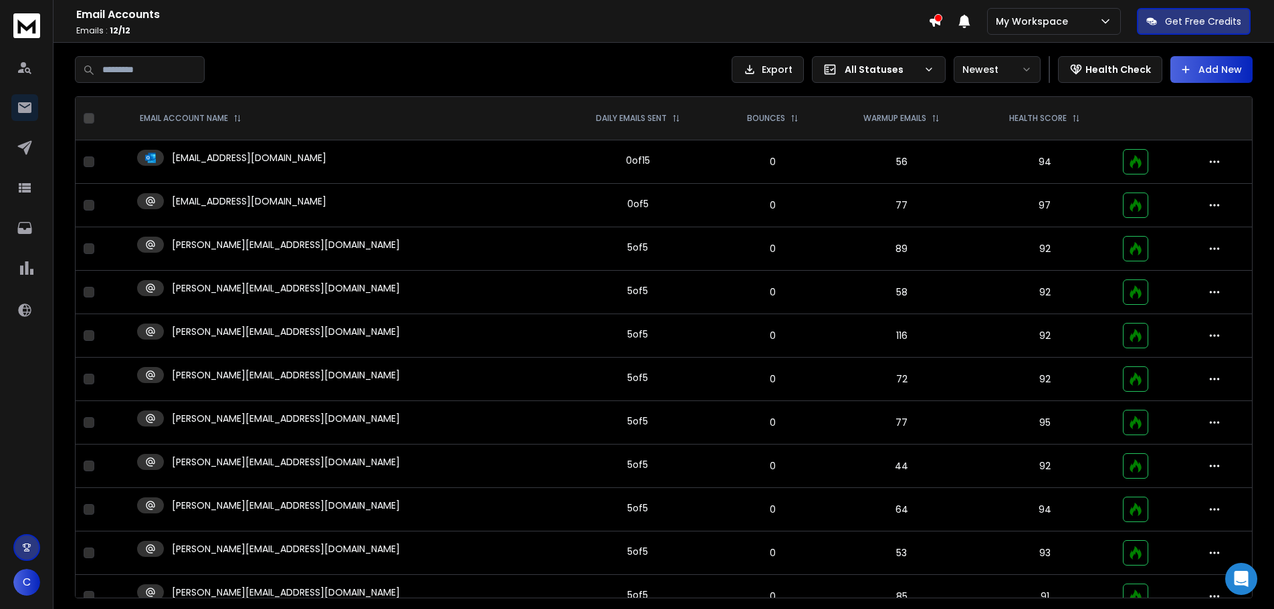
click at [1203, 71] on button "Add New" at bounding box center [1211, 69] width 82 height 27
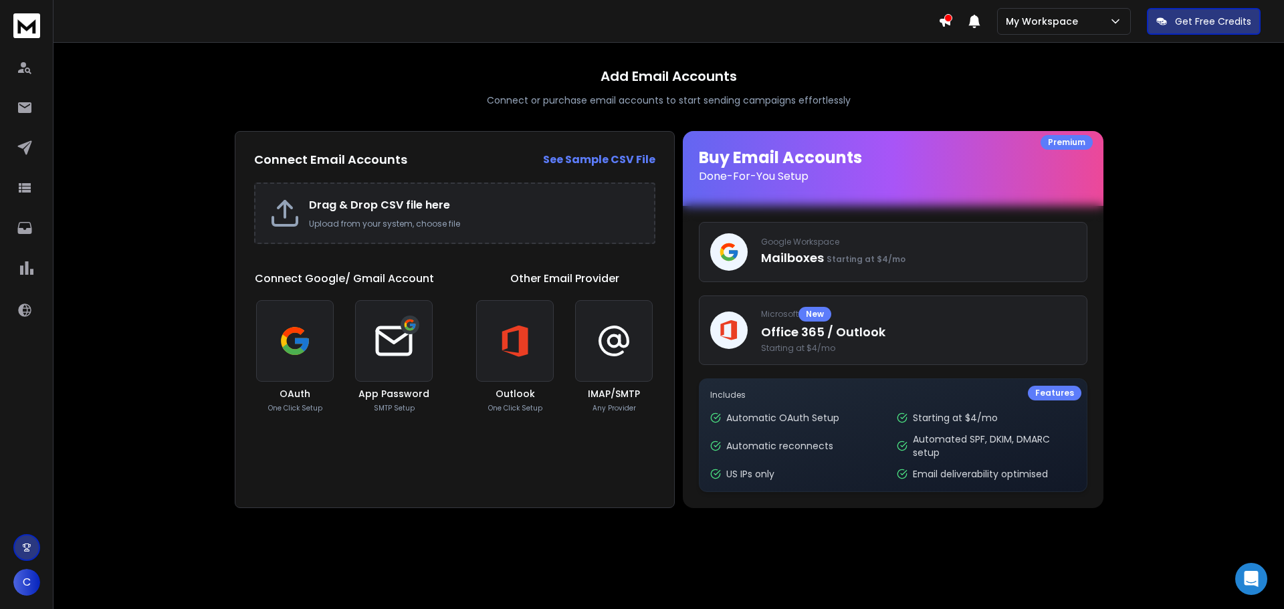
click at [315, 332] on div at bounding box center [295, 341] width 78 height 82
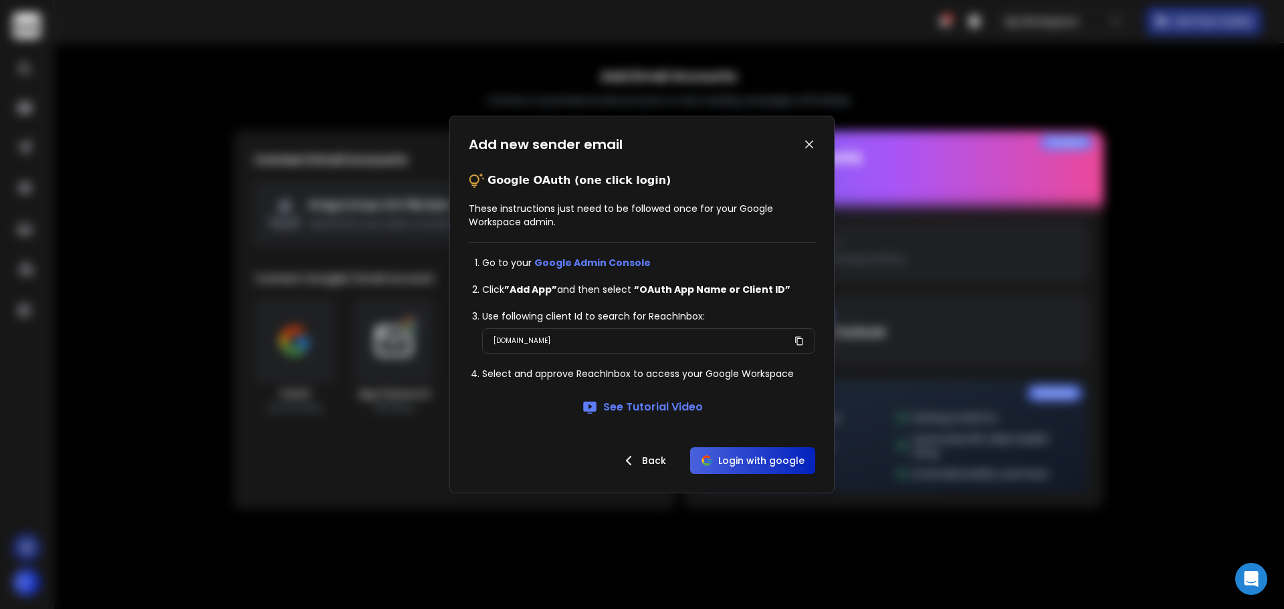
click at [639, 404] on link "See Tutorial Video" at bounding box center [642, 407] width 121 height 16
drag, startPoint x: 777, startPoint y: 289, endPoint x: 640, endPoint y: 287, distance: 137.1
click at [640, 287] on strong "“OAuth App Name or Client ID”" at bounding box center [712, 289] width 156 height 13
copy strong "OAuth App Name or Client ID"
click at [861, 318] on div "Add new sender email Google OAuth (one click login) These instructions just nee…" at bounding box center [642, 304] width 1284 height 404
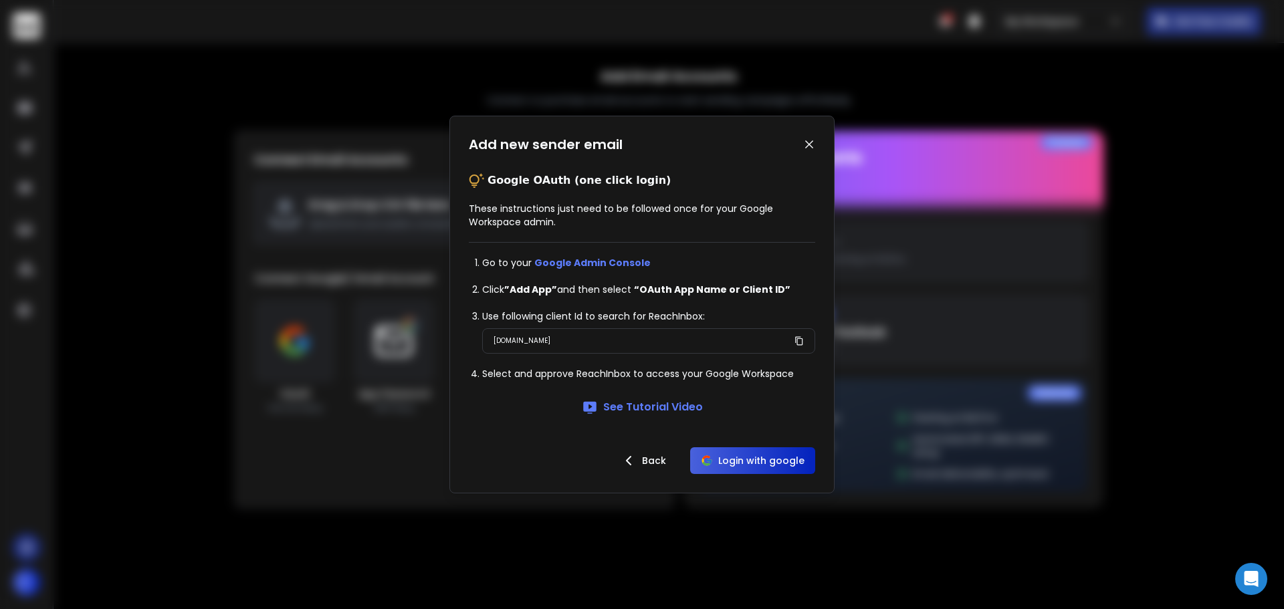
click at [1094, 385] on div "Add new sender email Google OAuth (one click login) These instructions just nee…" at bounding box center [642, 304] width 1284 height 404
click at [802, 337] on icon at bounding box center [798, 340] width 9 height 9
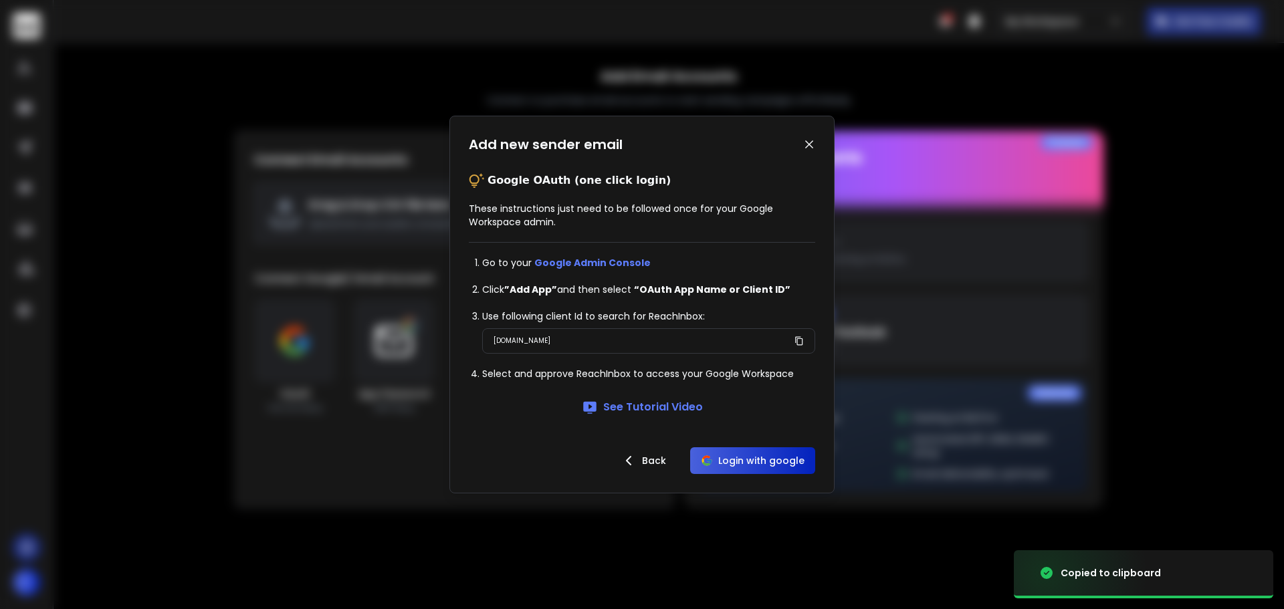
click at [808, 146] on icon at bounding box center [809, 144] width 8 height 8
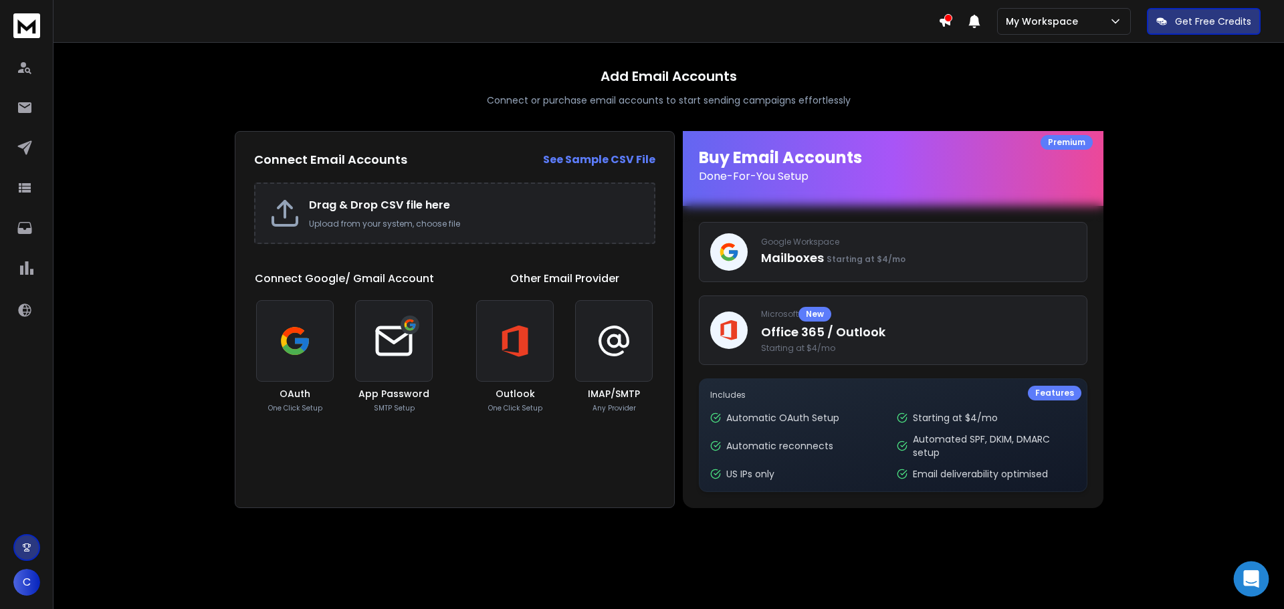
click at [1241, 574] on div "Open Intercom Messenger" at bounding box center [1250, 579] width 35 height 35
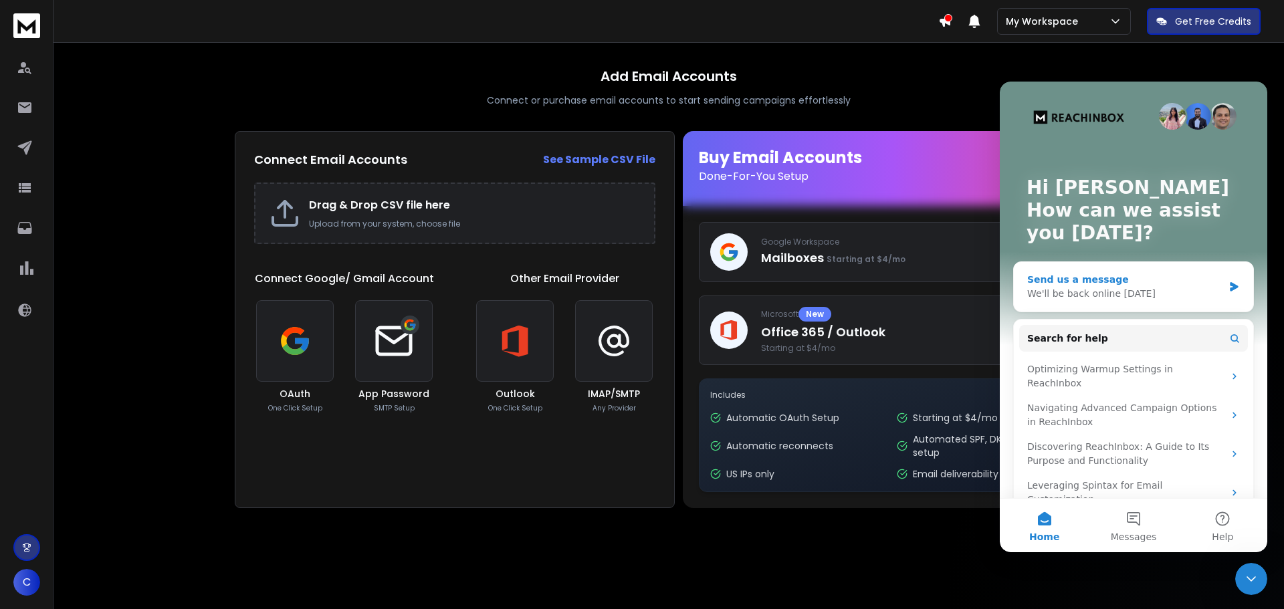
click at [1083, 289] on div "We'll be back online tomorrow" at bounding box center [1125, 294] width 196 height 14
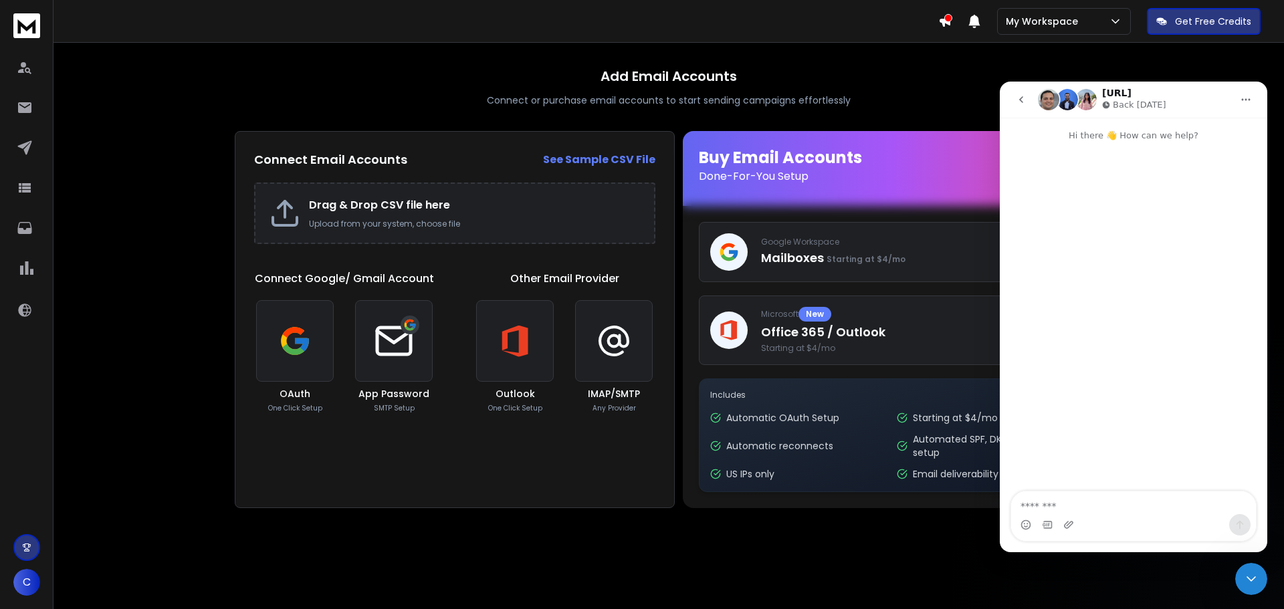
click at [1018, 104] on icon "go back" at bounding box center [1021, 99] width 11 height 11
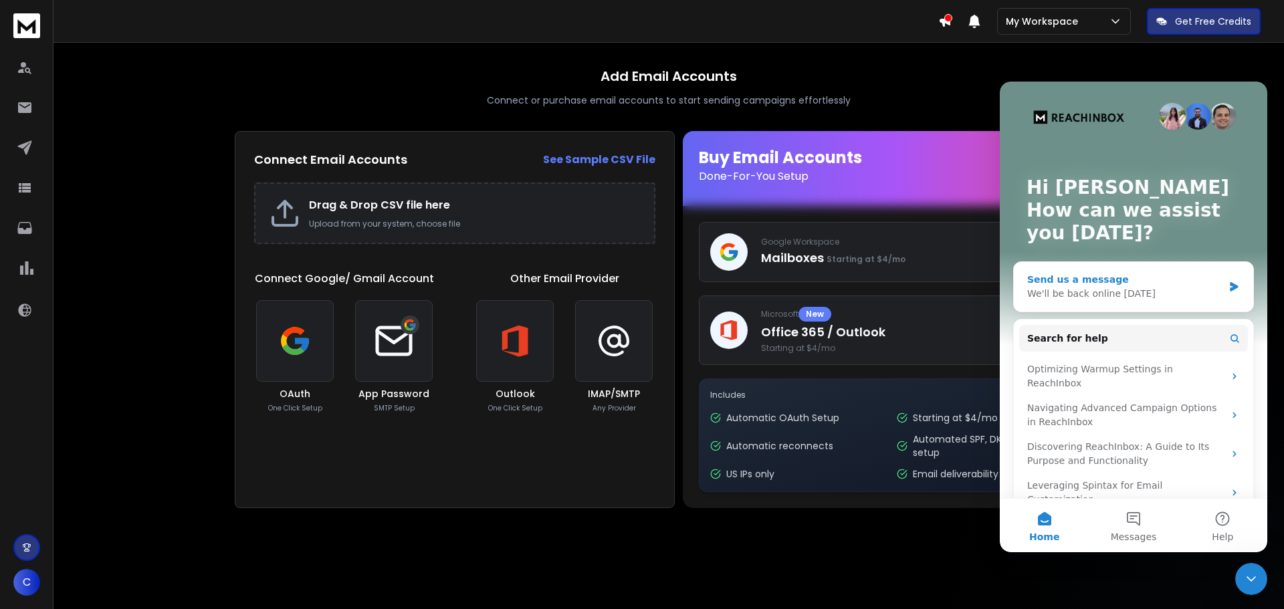
click at [1199, 292] on div "We'll be back online tomorrow" at bounding box center [1125, 294] width 196 height 14
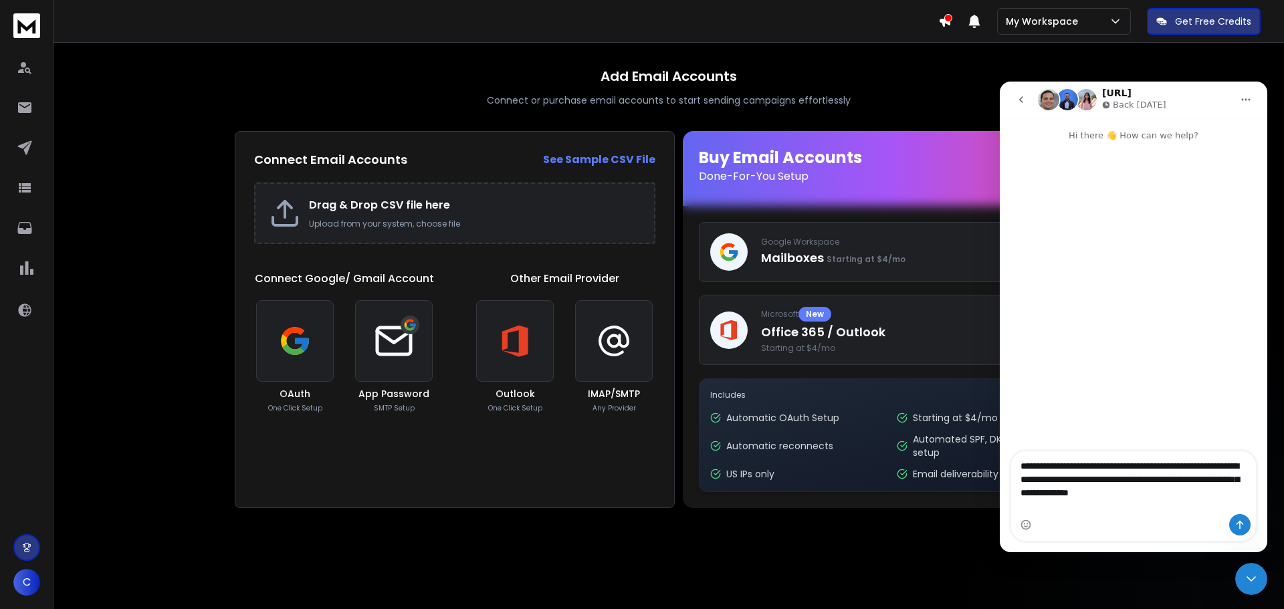
type textarea "**********"
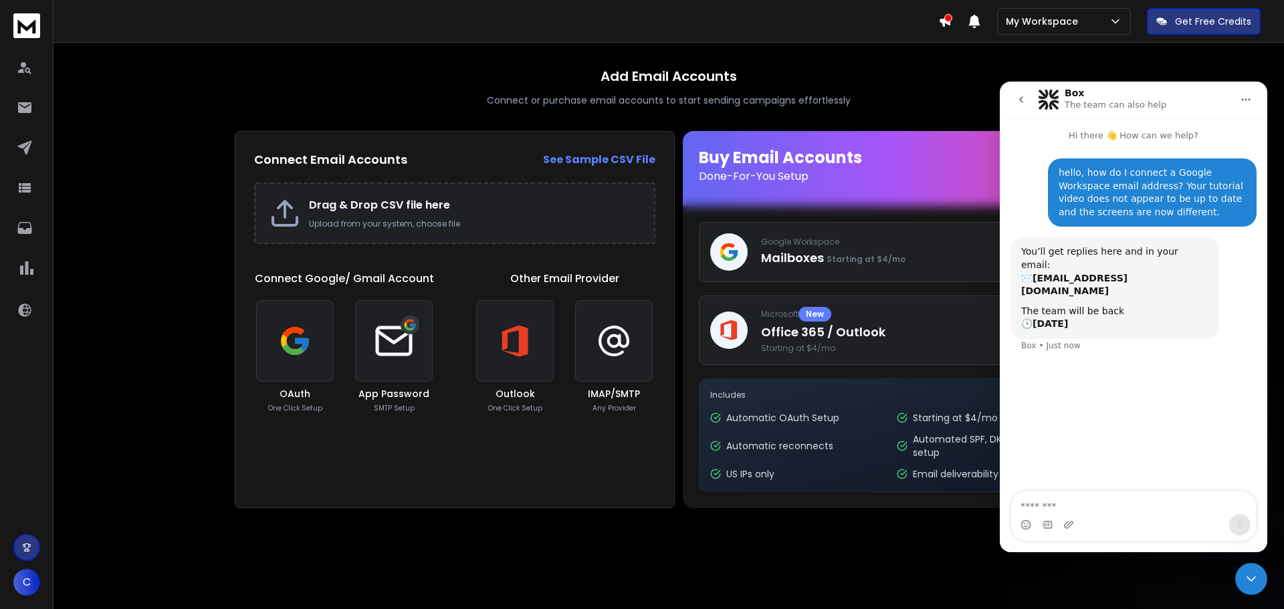
click at [330, 343] on div at bounding box center [295, 341] width 78 height 82
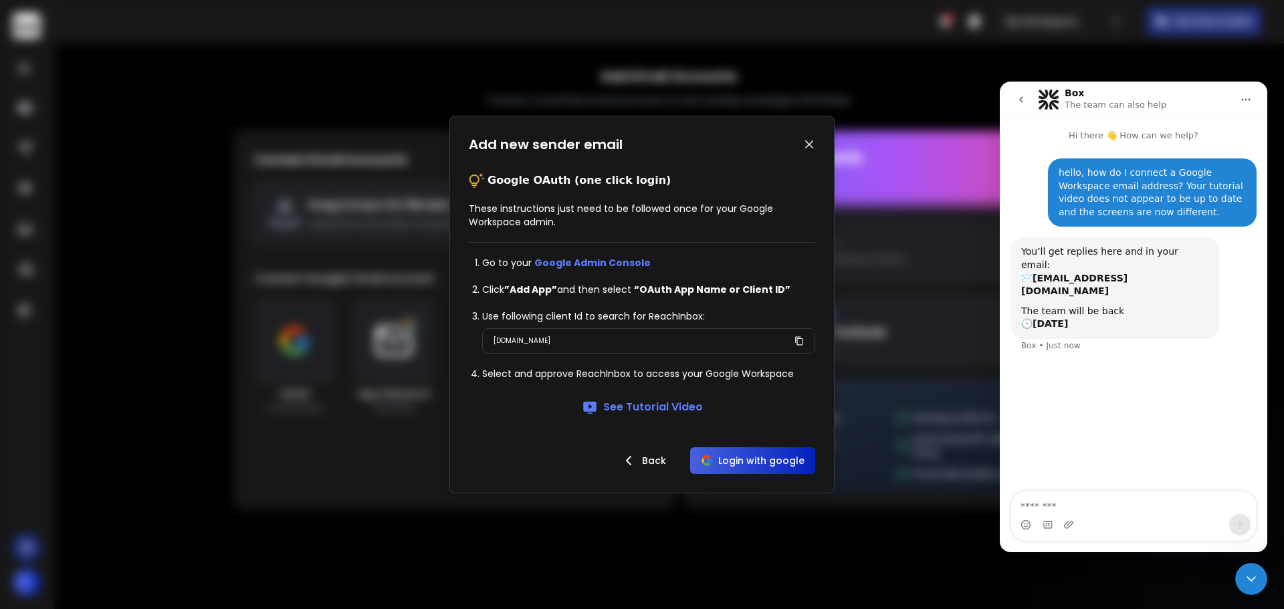
click at [812, 144] on icon at bounding box center [809, 144] width 12 height 12
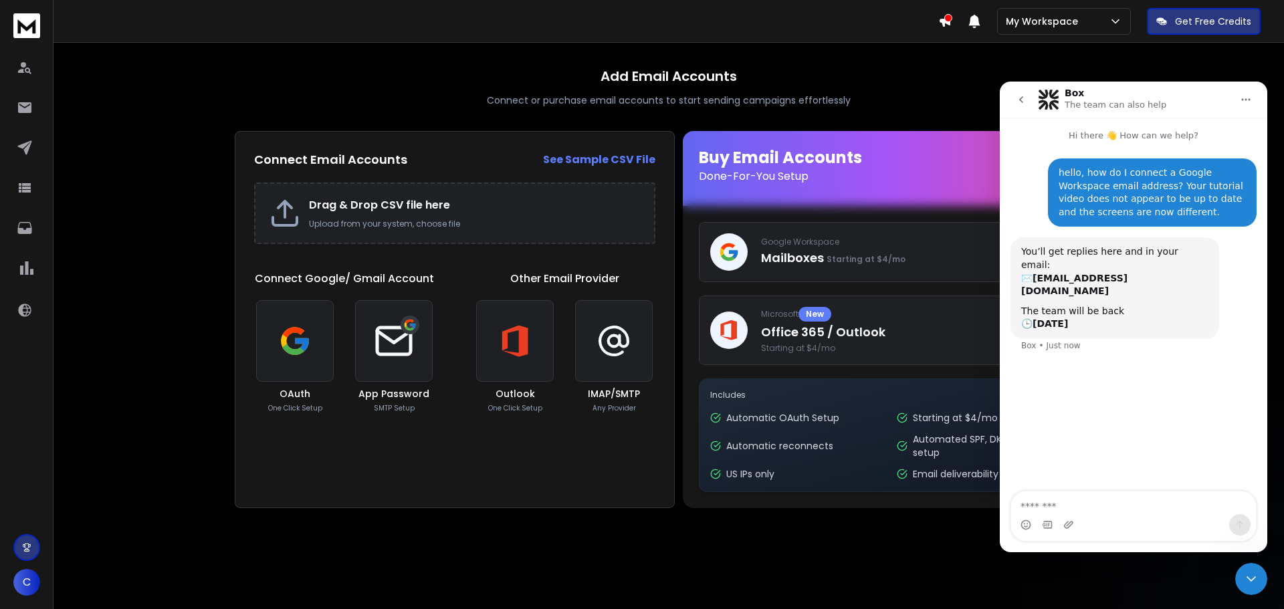
click at [308, 342] on icon at bounding box center [302, 344] width 14 height 13
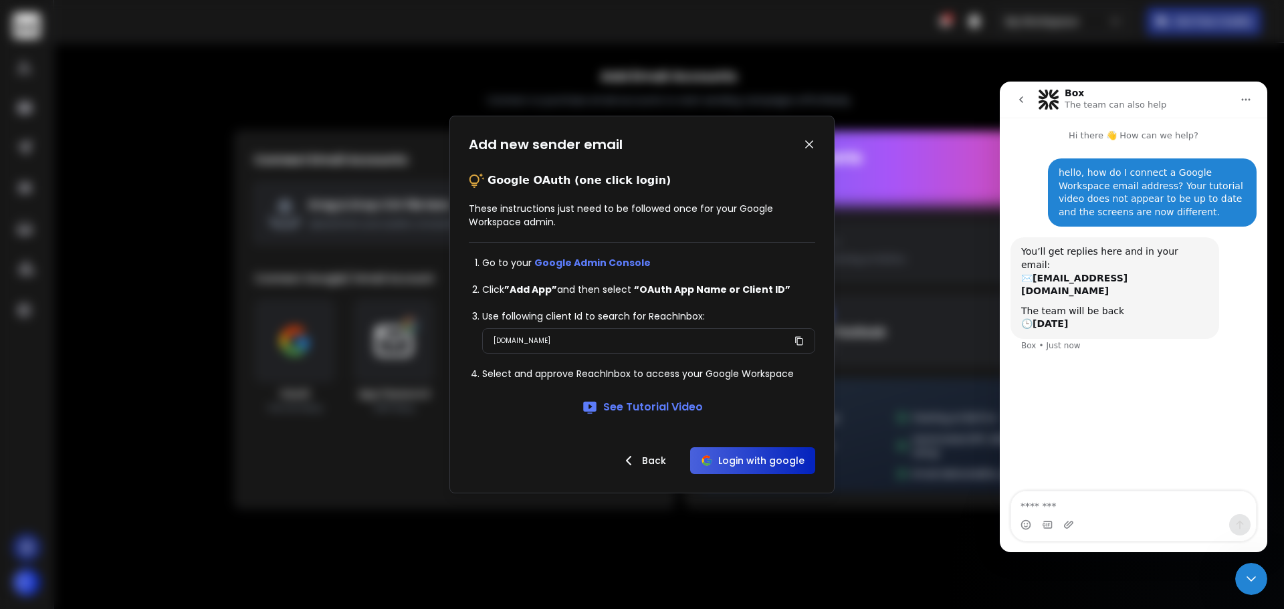
drag, startPoint x: 739, startPoint y: 457, endPoint x: 717, endPoint y: 422, distance: 42.1
click at [717, 422] on div "Google OAuth (one click login) These instructions just need to be followed once…" at bounding box center [642, 323] width 346 height 302
drag, startPoint x: 738, startPoint y: 455, endPoint x: 707, endPoint y: 477, distance: 38.4
click at [707, 485] on div "Add new sender email Google OAuth (one click login) These instructions just nee…" at bounding box center [641, 305] width 385 height 378
click at [713, 459] on icon at bounding box center [707, 461] width 12 height 12
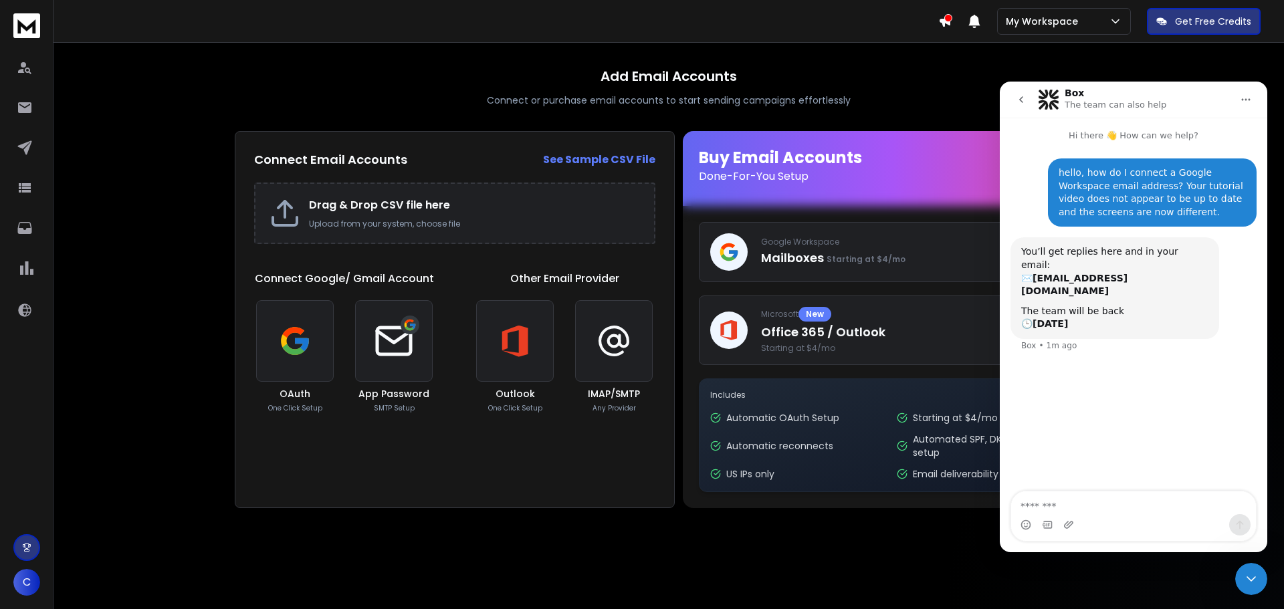
click at [287, 358] on icon at bounding box center [294, 341] width 33 height 40
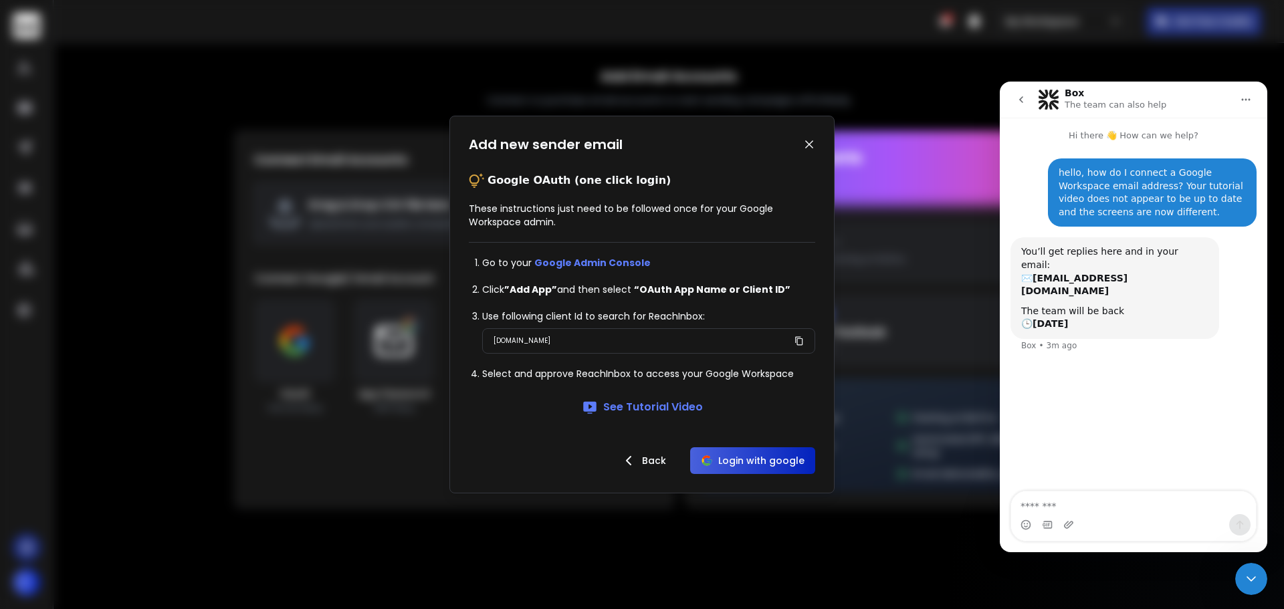
click at [796, 339] on icon at bounding box center [798, 341] width 7 height 9
click at [788, 451] on button "Login with google" at bounding box center [752, 460] width 125 height 27
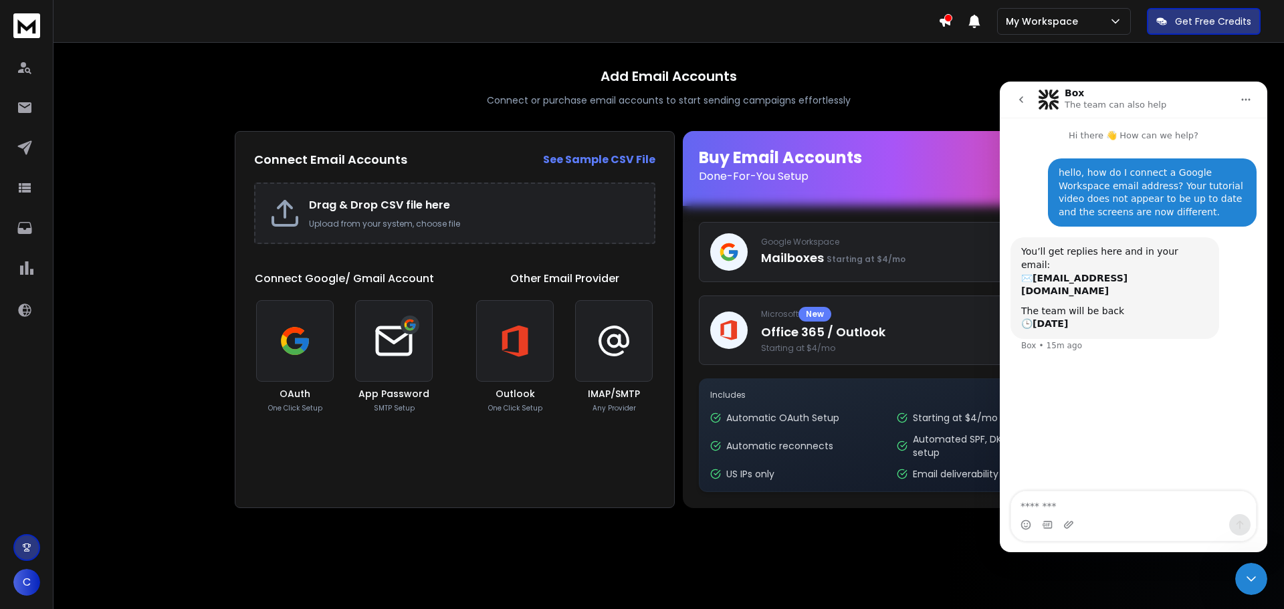
click at [1254, 598] on div "Get only verified leads with our AI-powered Lead Finder, starting at $22/mo Try…" at bounding box center [642, 304] width 1284 height 609
click at [1258, 591] on div "Close Intercom Messenger" at bounding box center [1251, 579] width 32 height 32
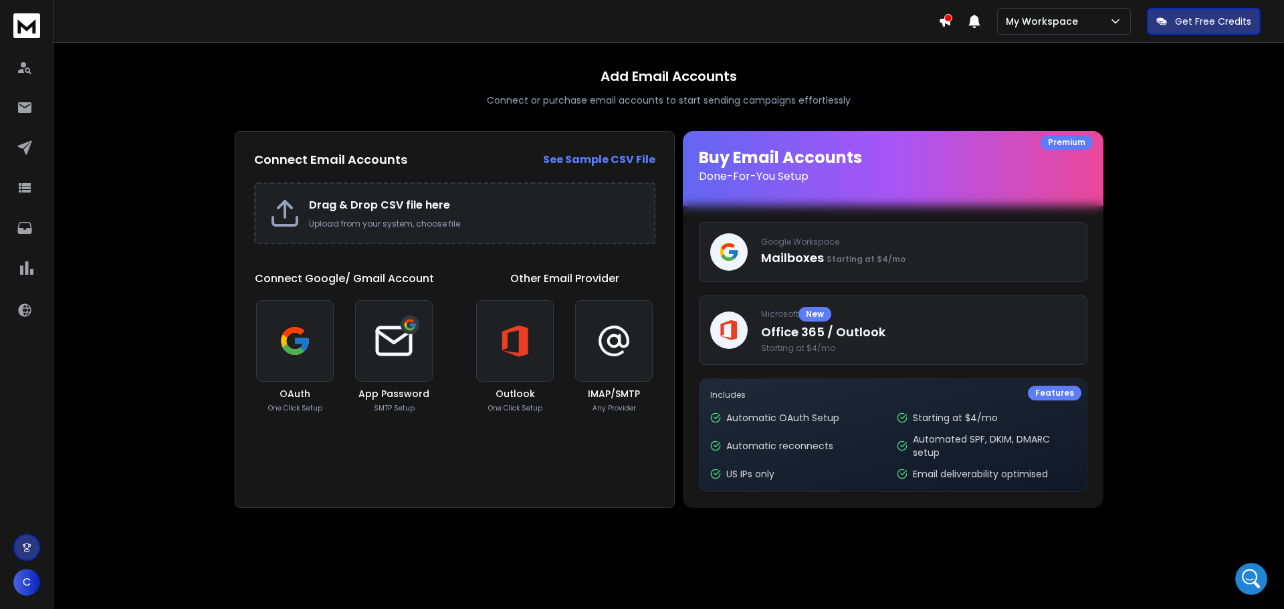
click at [9, 146] on div "C" at bounding box center [26, 304] width 53 height 609
click at [17, 146] on icon at bounding box center [25, 148] width 16 height 16
click at [29, 94] on link at bounding box center [24, 107] width 27 height 27
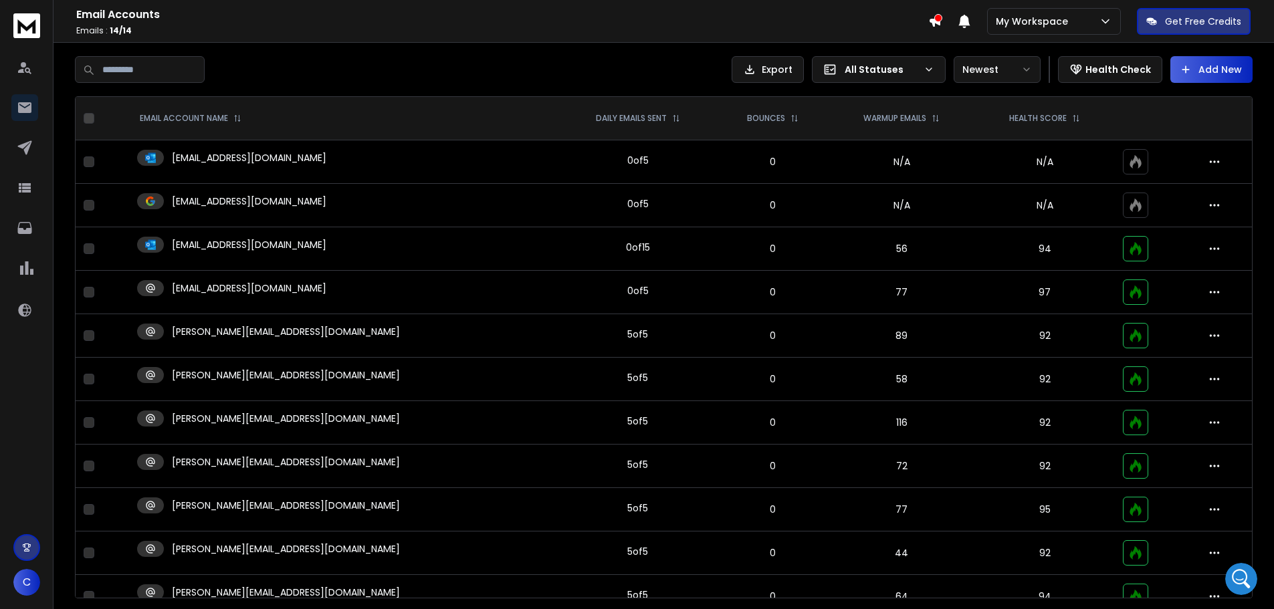
click at [265, 253] on td "cwesley@gulfhawkgroup.com" at bounding box center [343, 248] width 429 height 43
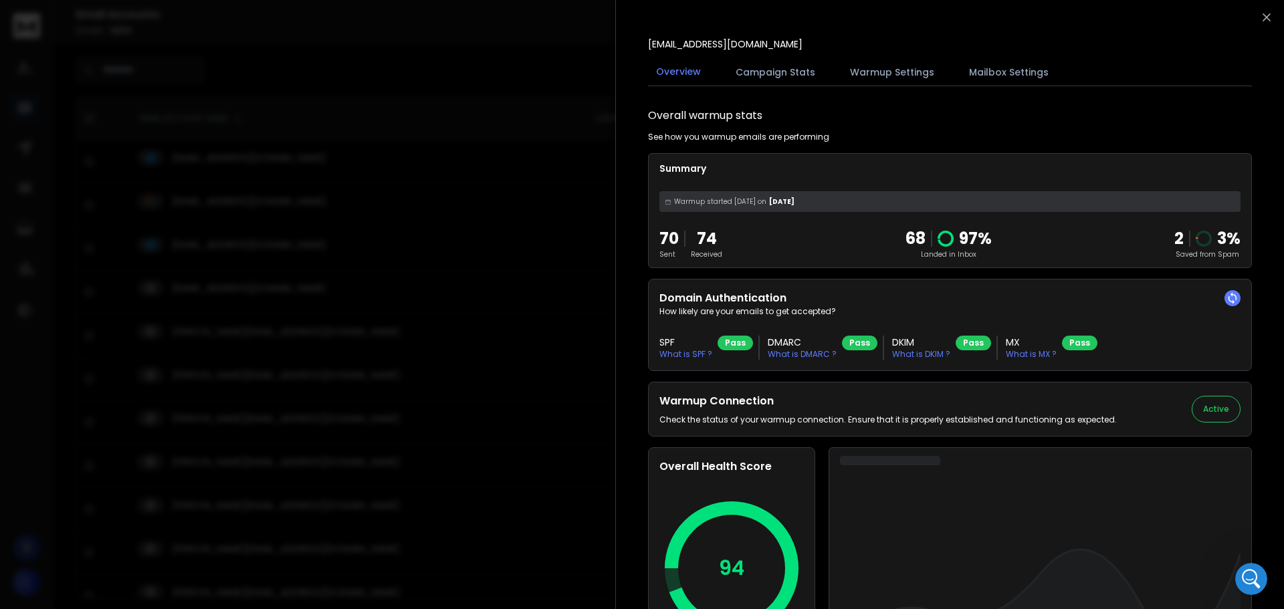
click at [1025, 70] on button "Mailbox Settings" at bounding box center [1009, 71] width 96 height 29
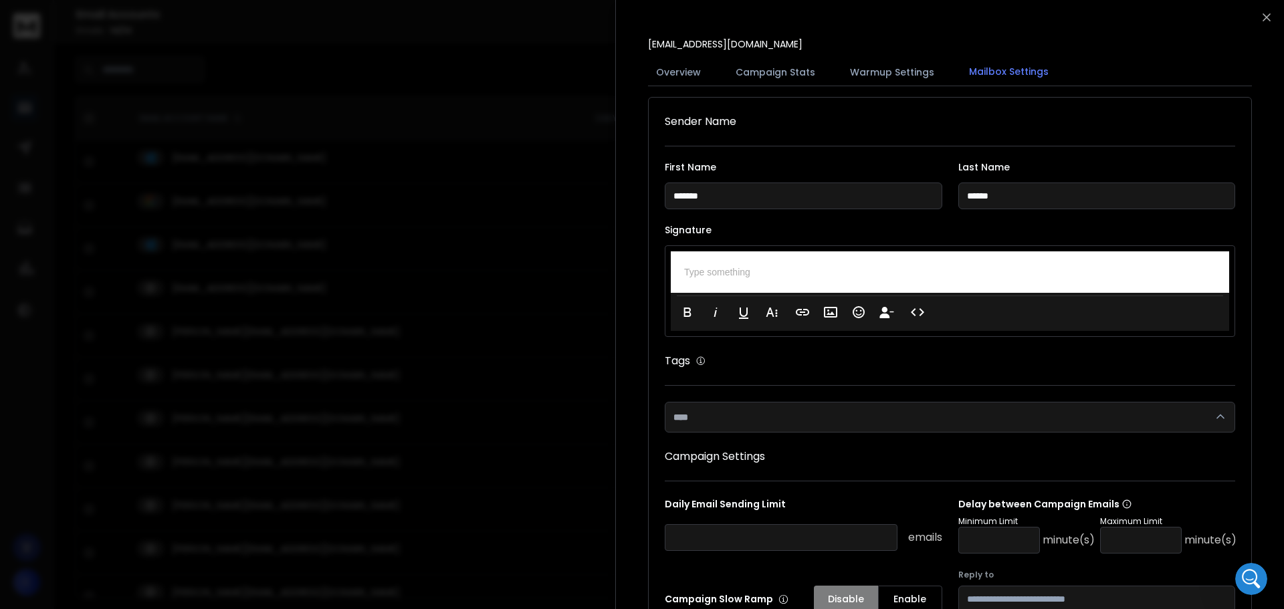
click at [717, 540] on input "**" at bounding box center [781, 537] width 233 height 27
click at [716, 540] on input "**" at bounding box center [781, 537] width 233 height 27
type input "*"
click at [848, 475] on form "First Name ******* Last Name ****** Signature Type something Clear Formatting F…" at bounding box center [950, 454] width 570 height 584
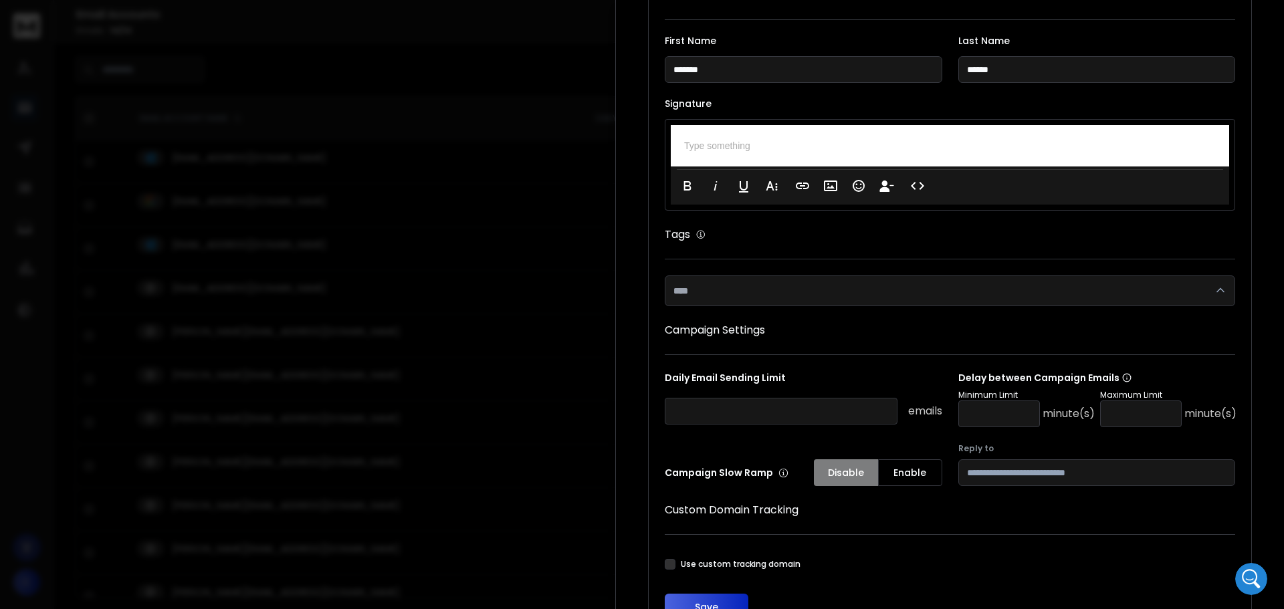
scroll to position [192, 0]
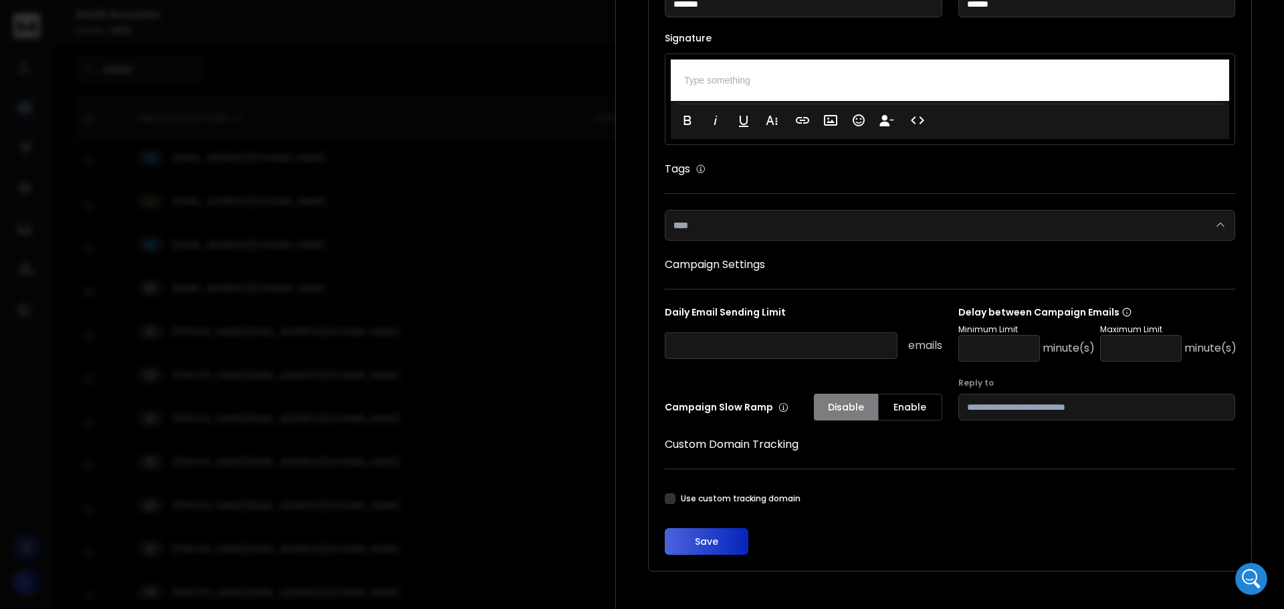
click at [713, 541] on button "Save" at bounding box center [707, 541] width 84 height 27
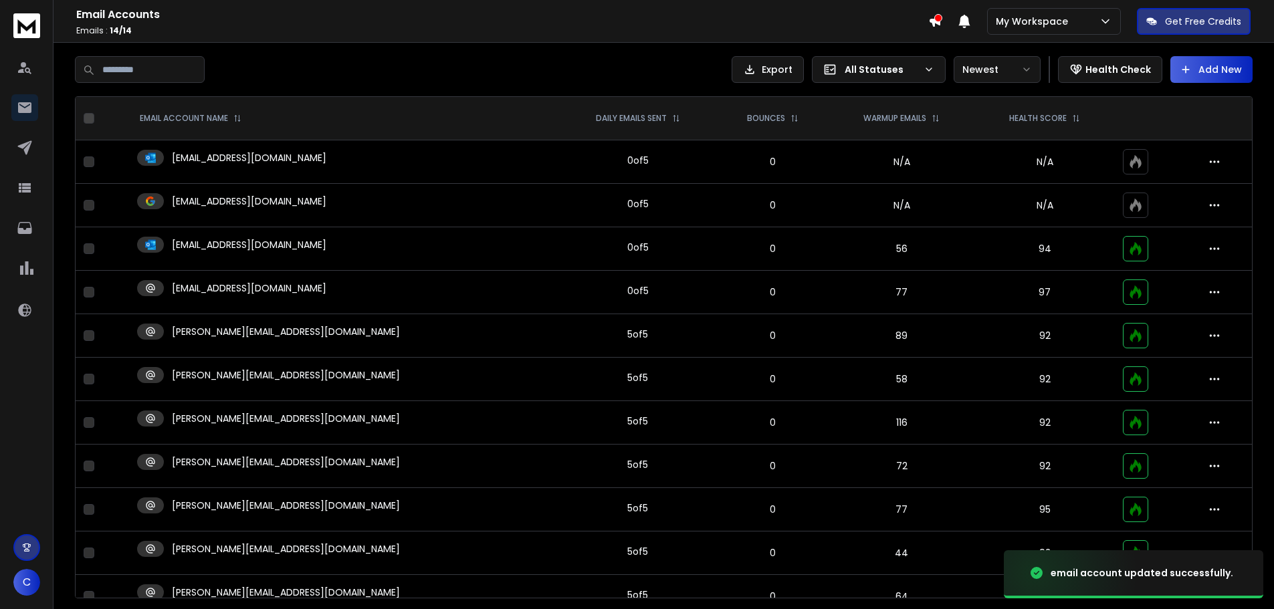
click at [386, 202] on div "cwesley@gulfhawktrading.com" at bounding box center [343, 201] width 413 height 16
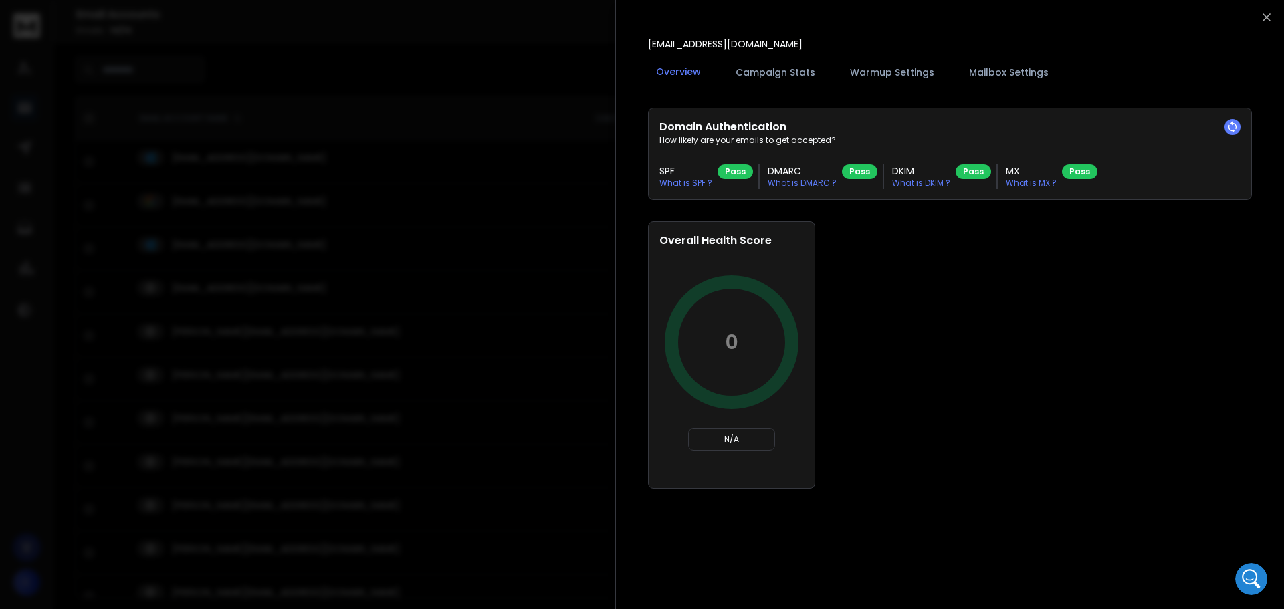
click at [1010, 71] on button "Mailbox Settings" at bounding box center [1009, 71] width 96 height 29
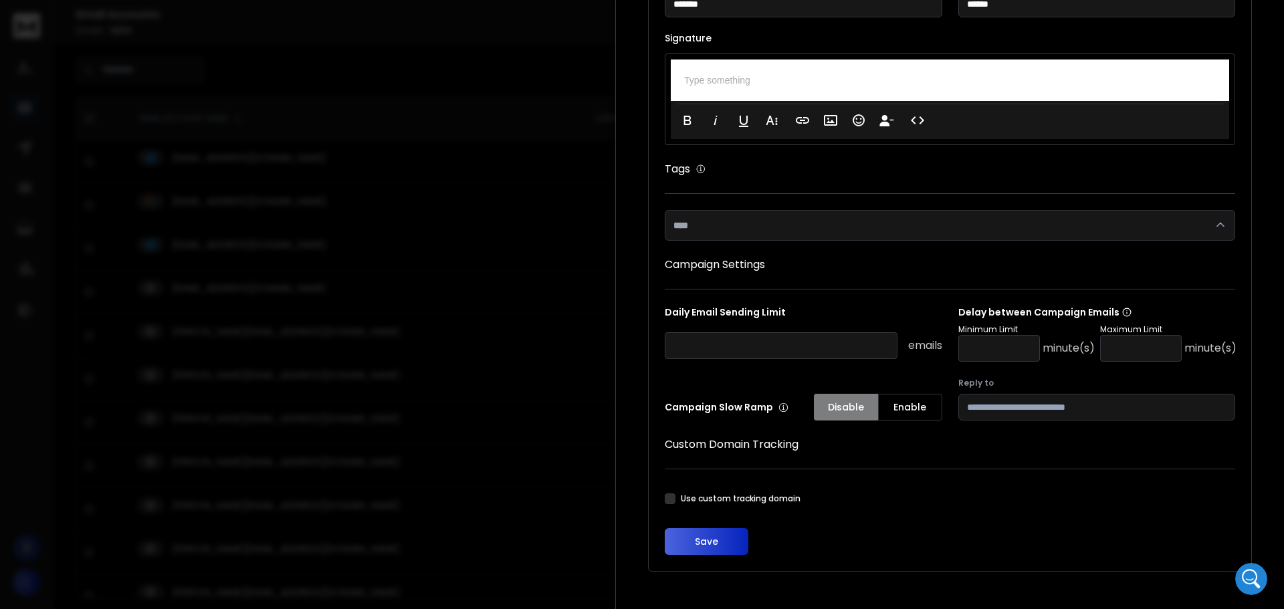
click at [731, 500] on label "Use custom tracking domain" at bounding box center [741, 498] width 120 height 11
click at [670, 499] on button "Reply to" at bounding box center [670, 498] width 11 height 11
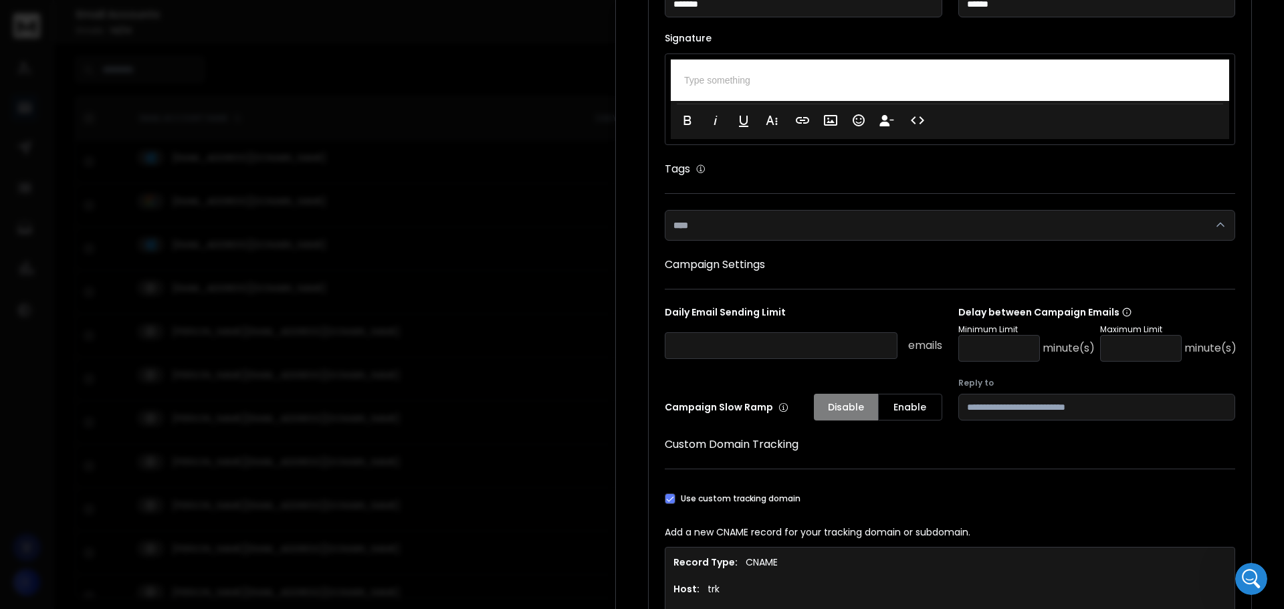
scroll to position [408, 0]
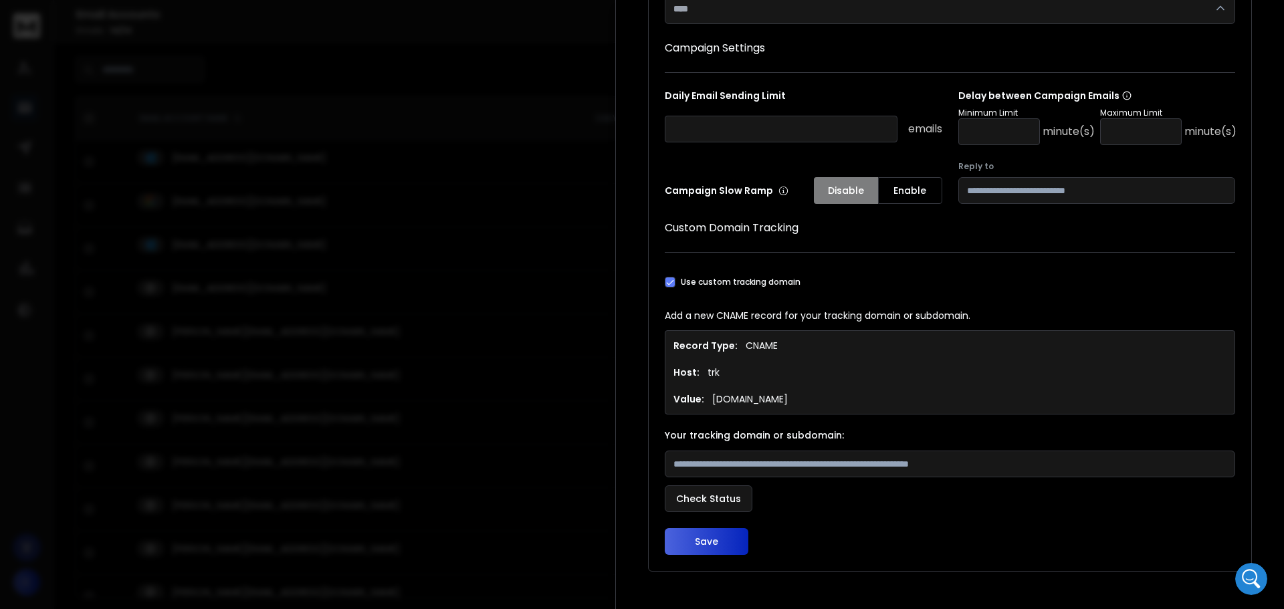
click at [793, 462] on input at bounding box center [950, 464] width 570 height 27
type input "**********"
click at [743, 497] on button "Check Status" at bounding box center [709, 498] width 88 height 27
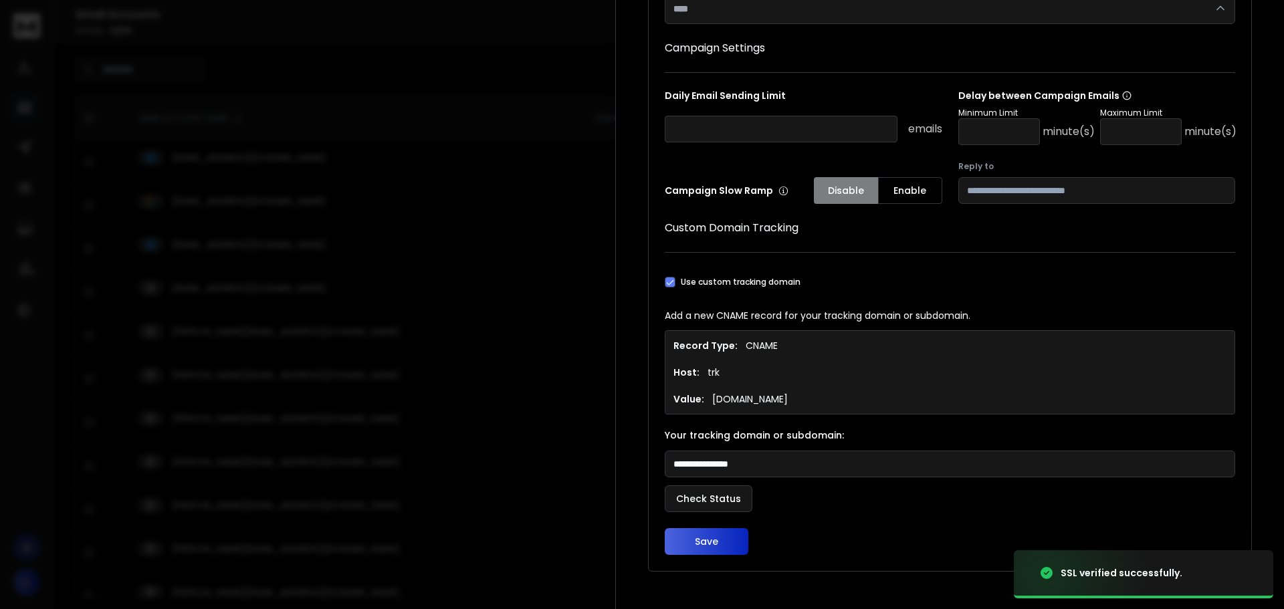
click at [736, 539] on button "Save" at bounding box center [707, 541] width 84 height 27
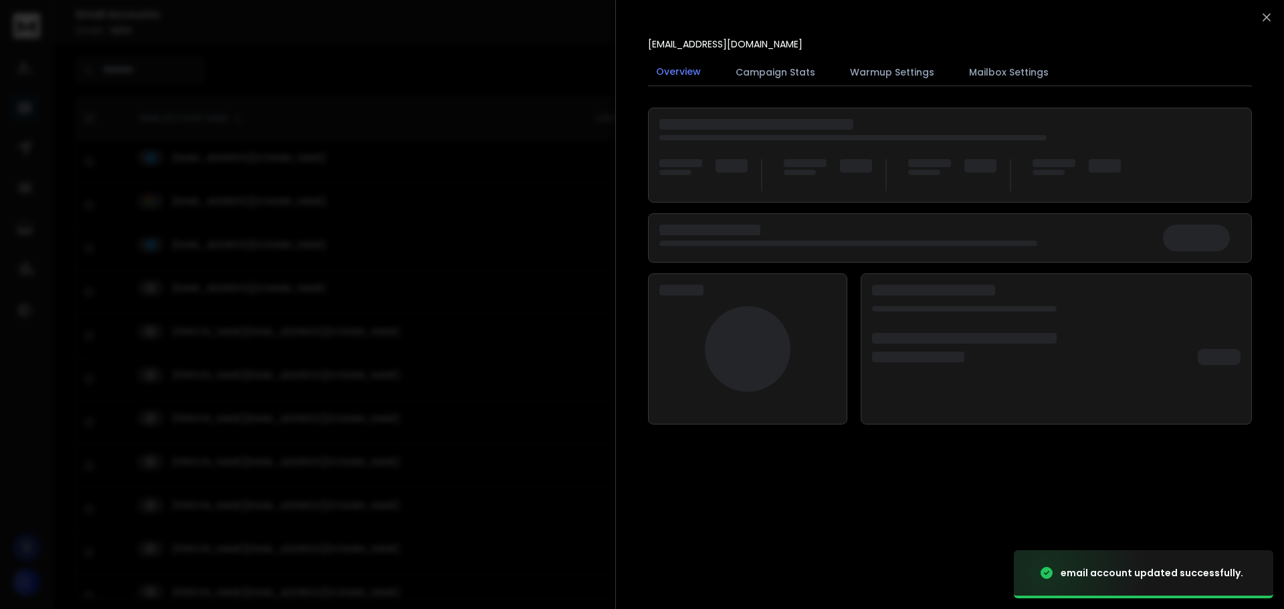
scroll to position [0, 0]
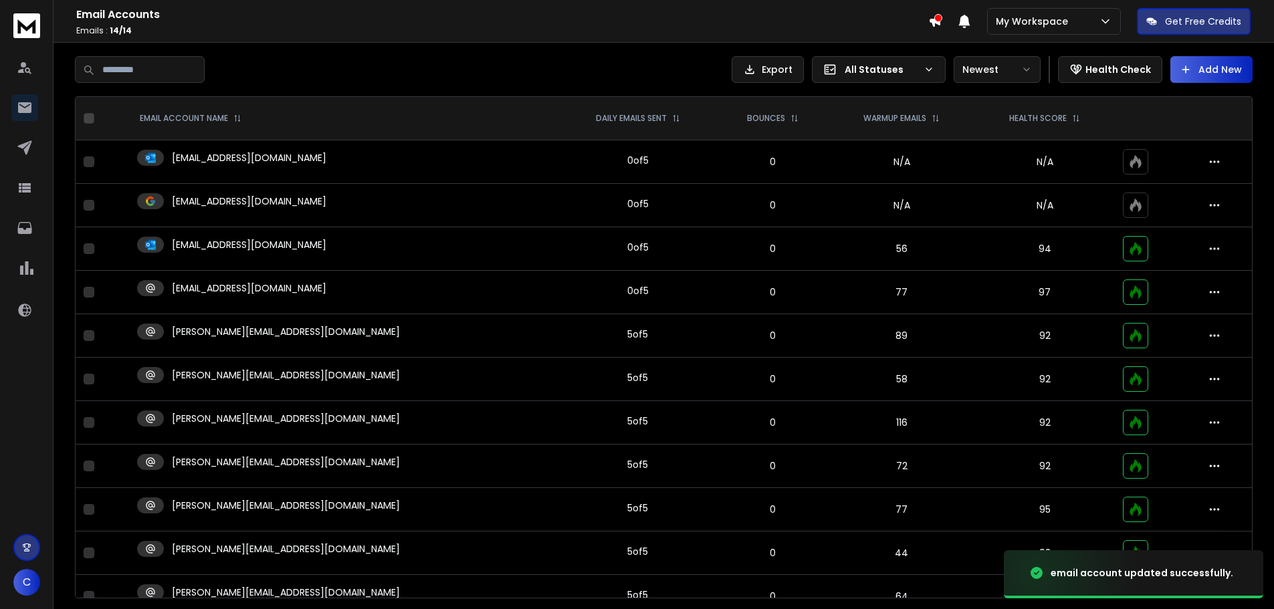
click at [327, 151] on div "cwesley@gulfhawktrade.com" at bounding box center [343, 158] width 413 height 16
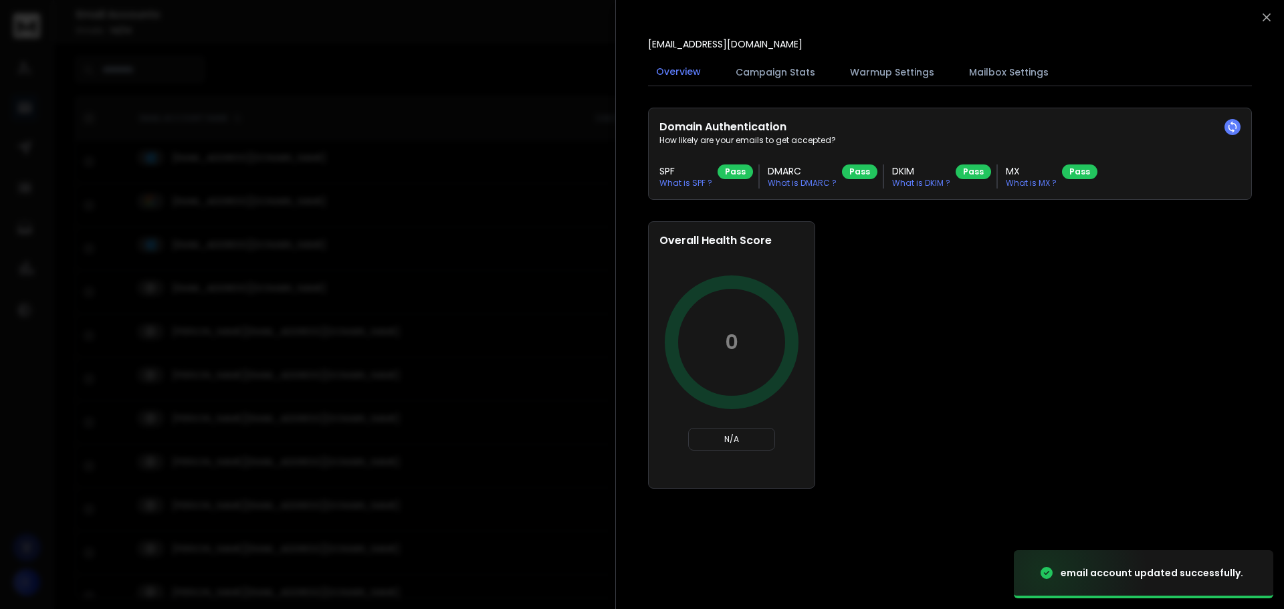
click at [979, 66] on button "Mailbox Settings" at bounding box center [1009, 71] width 96 height 29
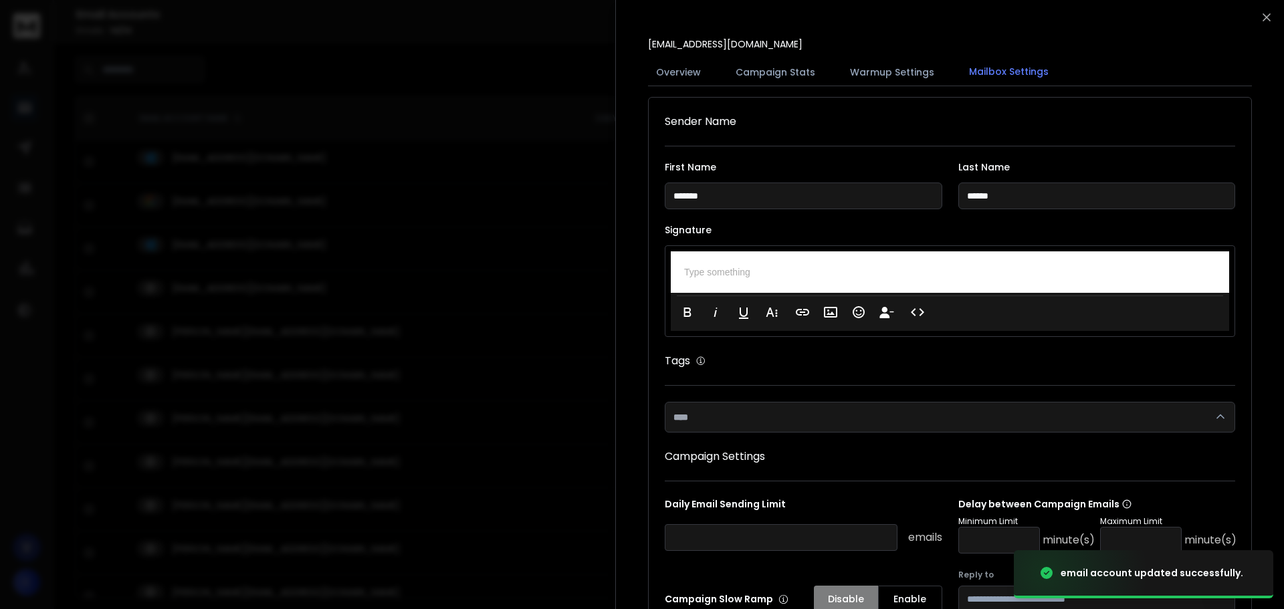
scroll to position [192, 0]
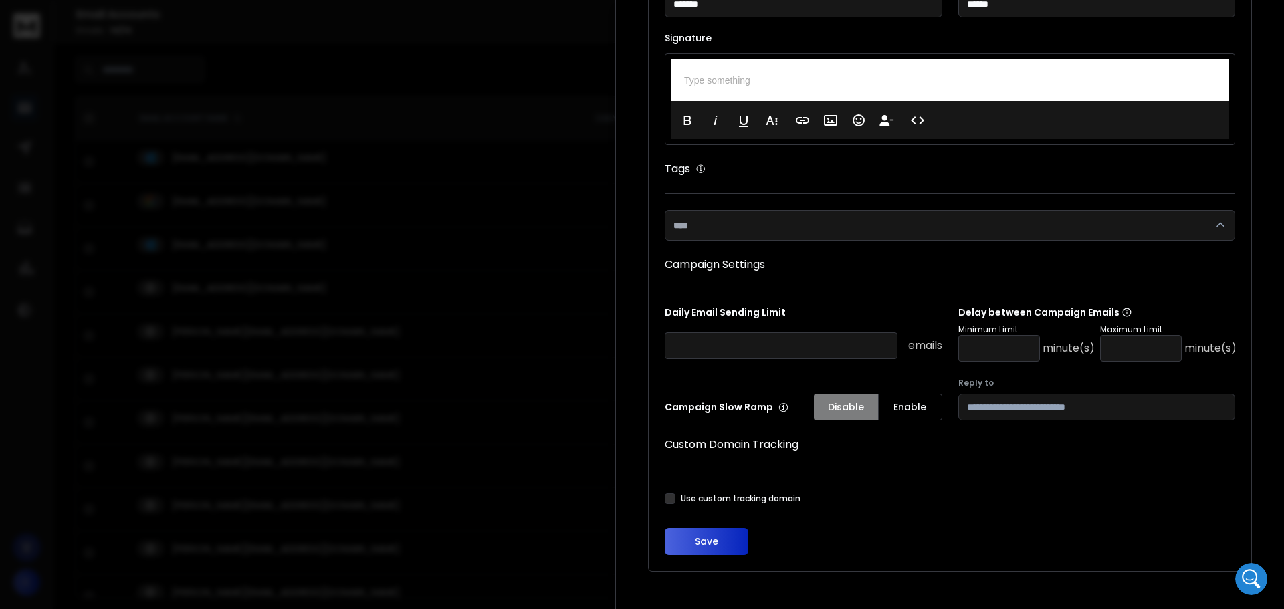
click at [782, 495] on label "Use custom tracking domain" at bounding box center [741, 498] width 120 height 11
click at [673, 499] on button "Reply to" at bounding box center [670, 498] width 11 height 11
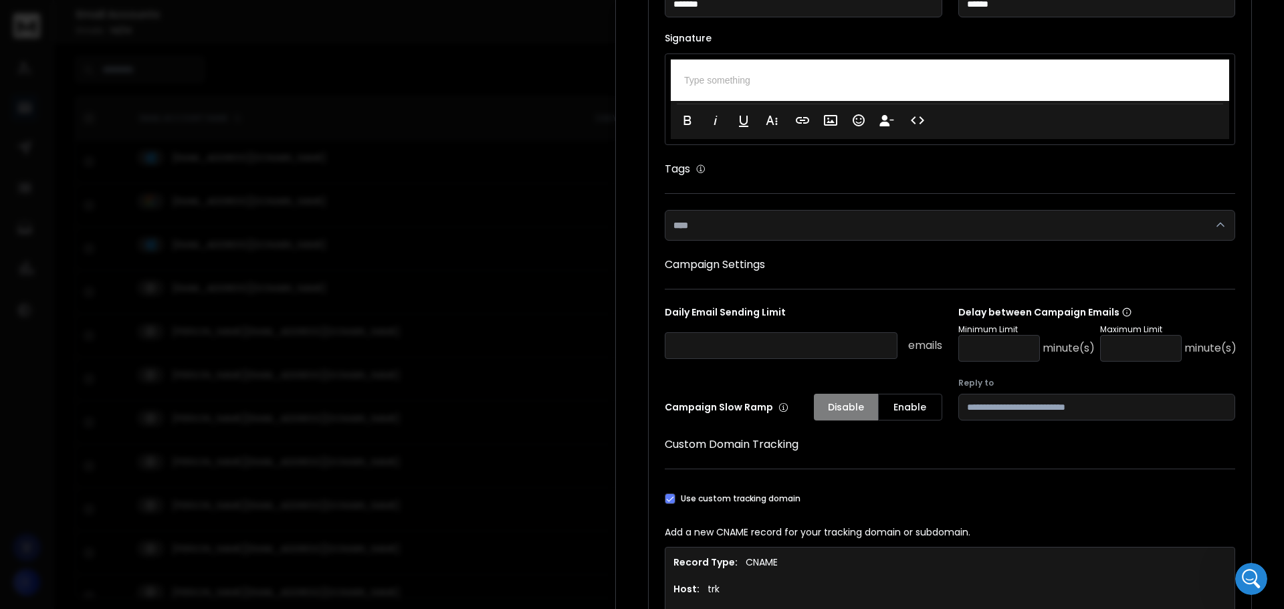
scroll to position [408, 0]
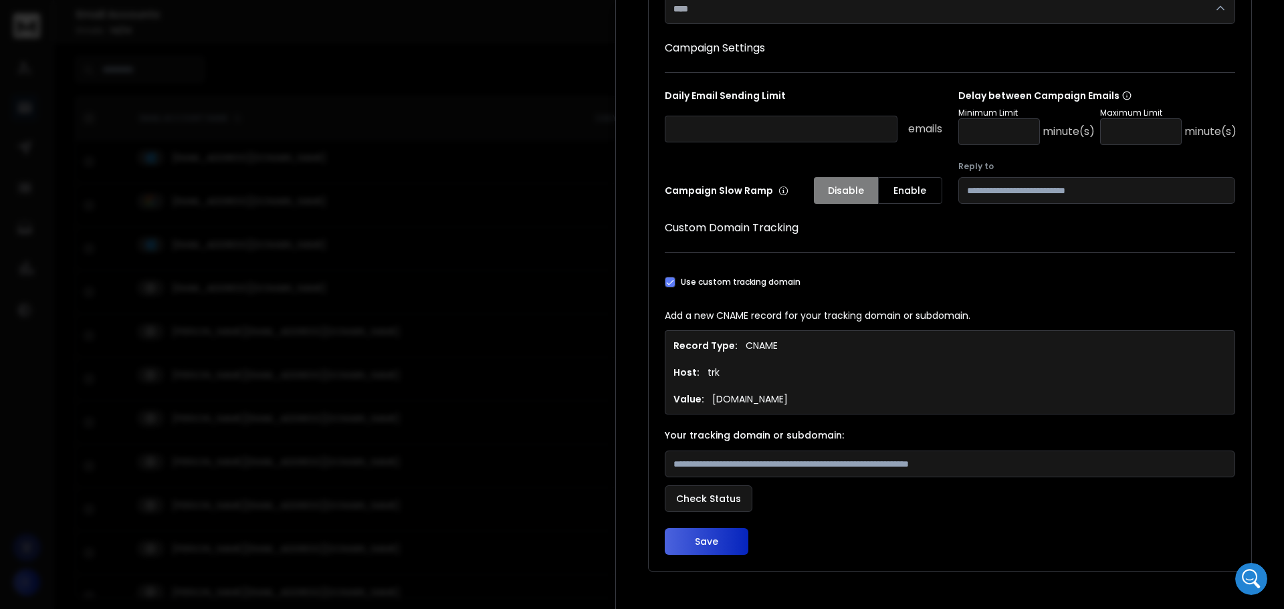
click at [736, 470] on input at bounding box center [950, 464] width 570 height 27
type input "**********"
click at [735, 493] on button "Check Status" at bounding box center [709, 498] width 88 height 27
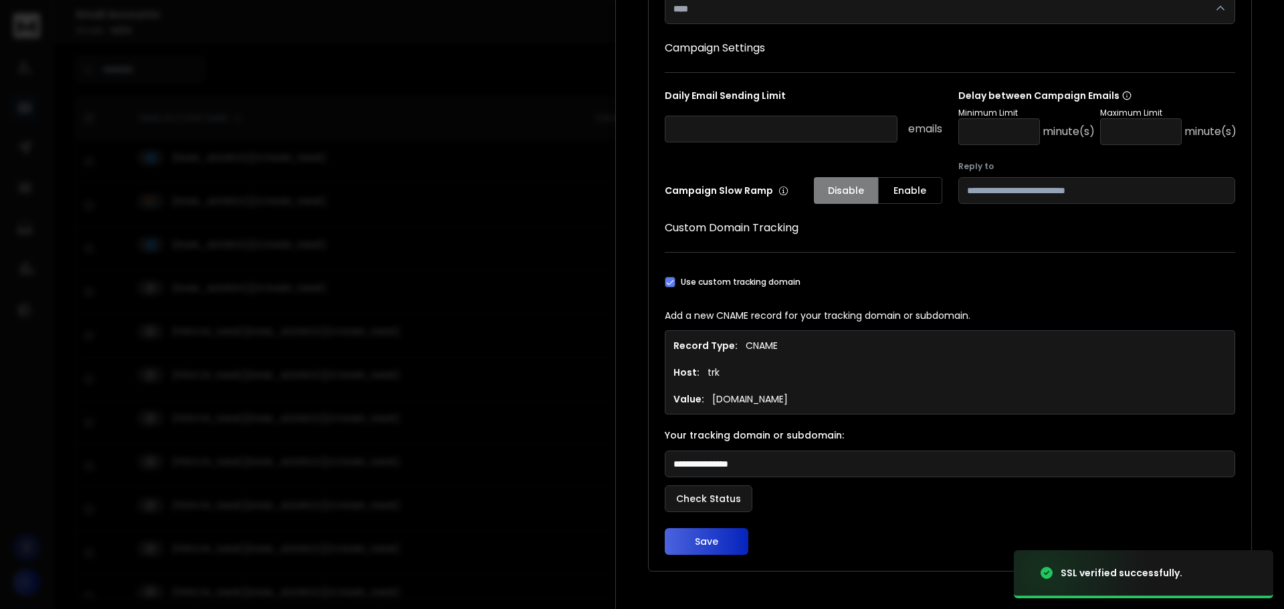
click at [733, 539] on button "Save" at bounding box center [707, 541] width 84 height 27
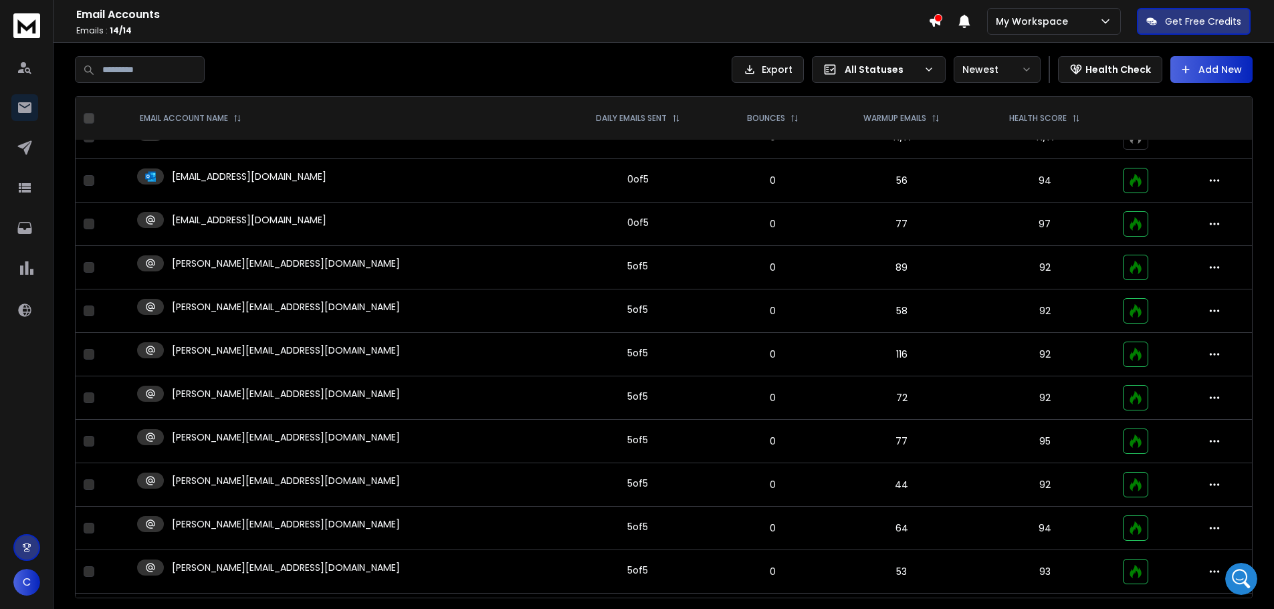
scroll to position [0, 0]
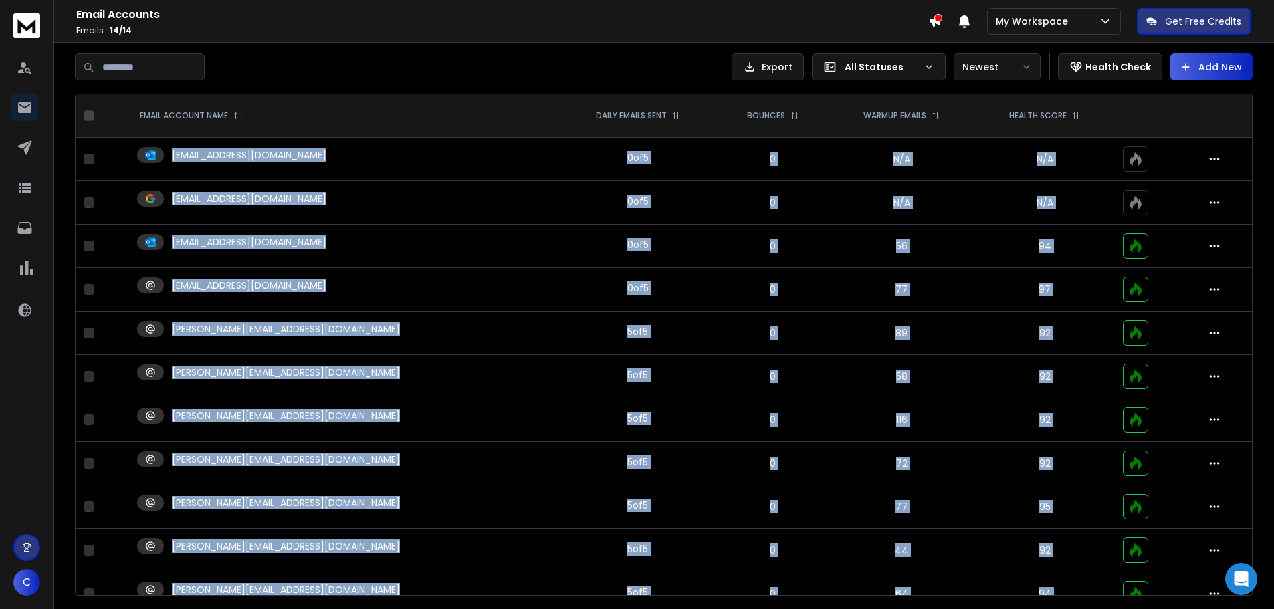
drag, startPoint x: 338, startPoint y: 556, endPoint x: 164, endPoint y: 162, distance: 430.4
click at [164, 162] on tbody "cwesley@gulfhawktrade.com 0 of 5 0 N/A N/A cwesley@gulfhawktrading.com 0 of 5 0…" at bounding box center [664, 442] width 1176 height 608
copy tbody "cwesley@gulfhawktrade.com 0 of 5 0 N/A N/A cwesley@gulfhawktrading.com 0 of 5 0…"
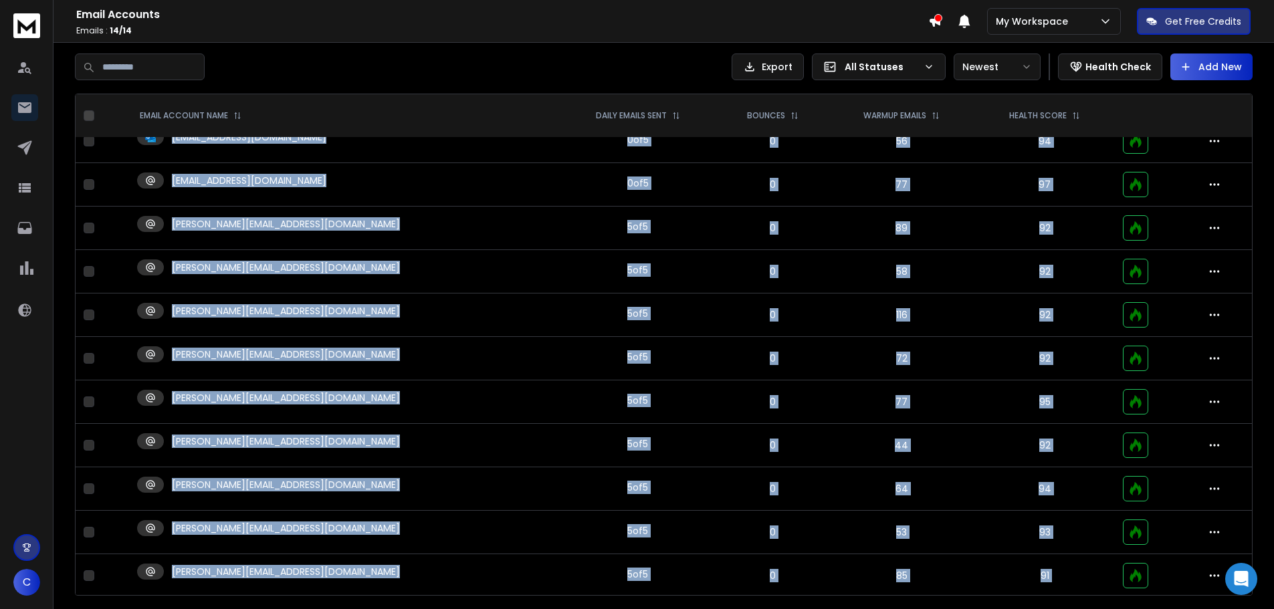
scroll to position [161, 0]
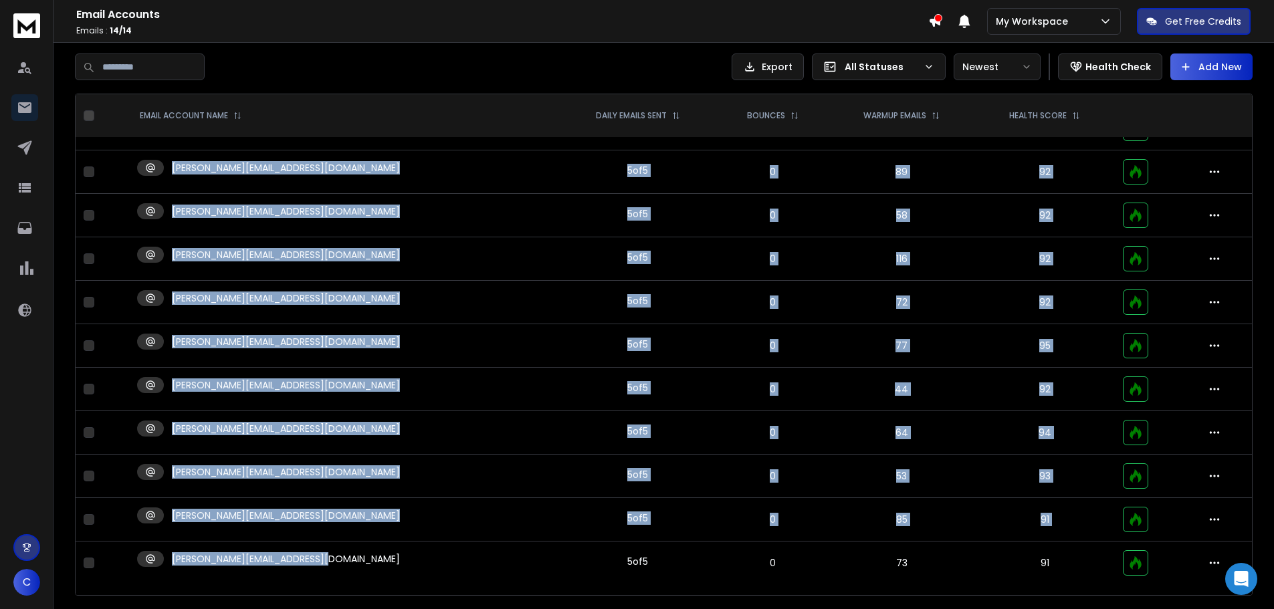
copy tbody "cwesley@gulfhawktrade.com 0 of 5 0 N/A N/A cwesley@gulfhawktrading.com 0 of 5 0…"
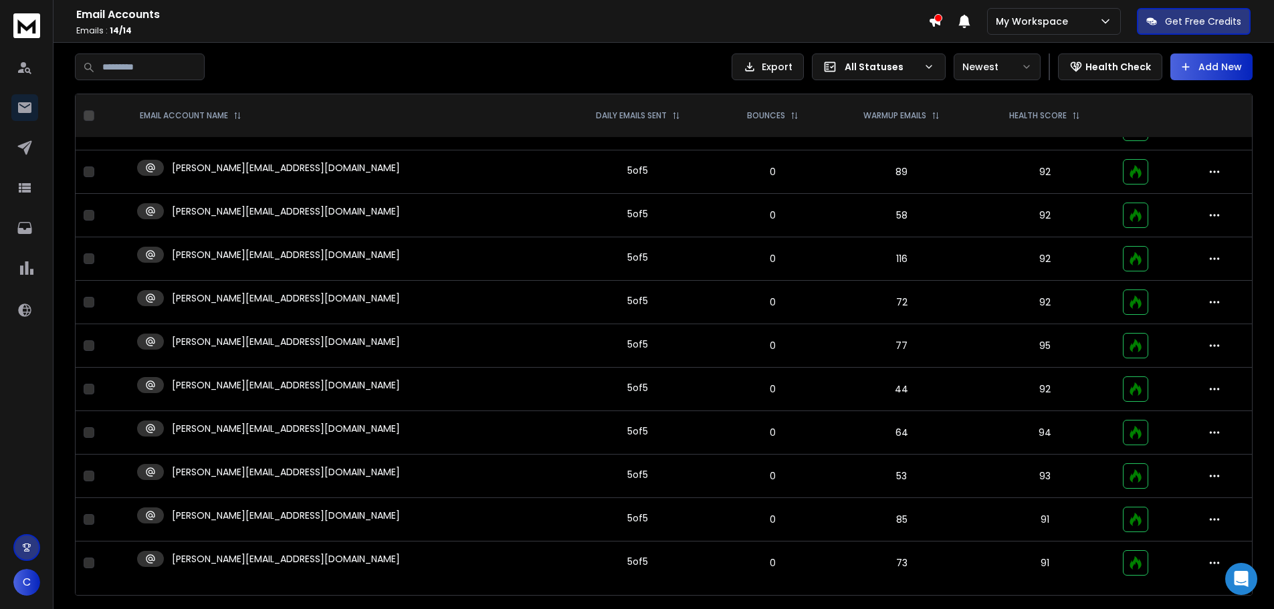
click at [297, 54] on div at bounding box center [399, 66] width 649 height 27
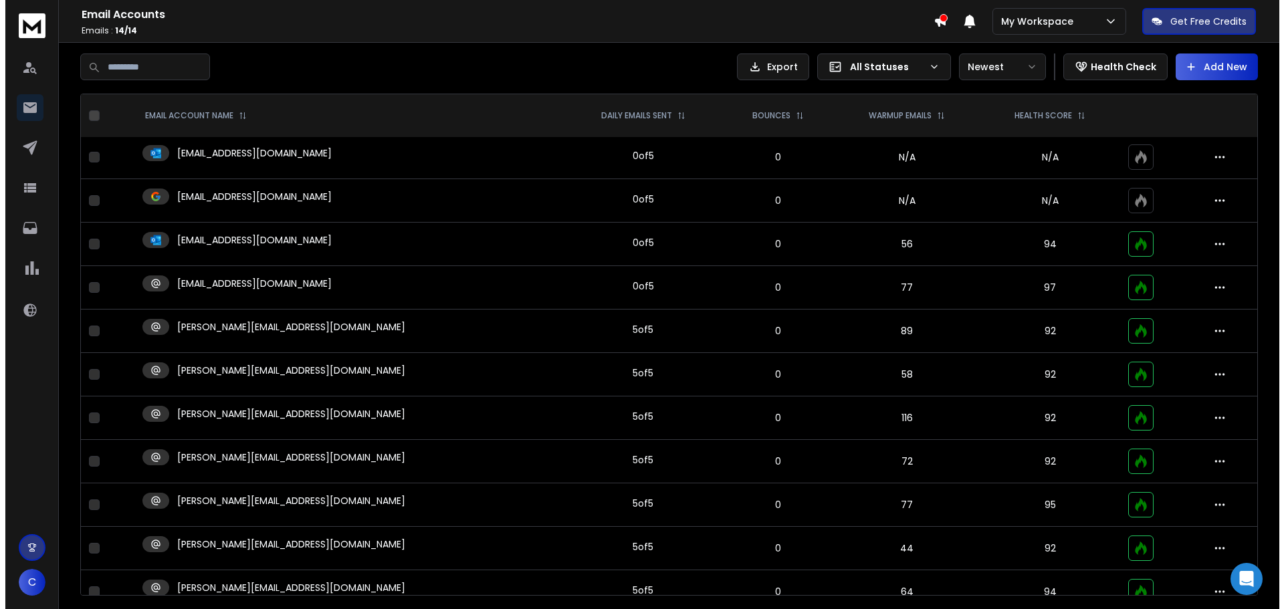
scroll to position [0, 0]
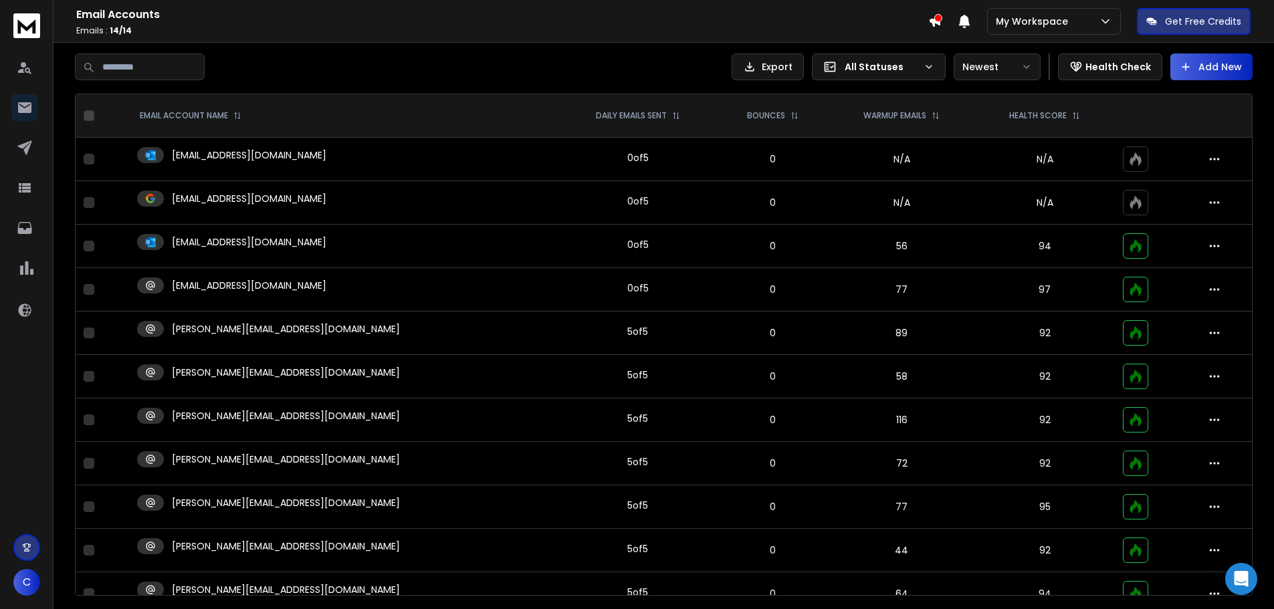
click at [367, 237] on div "cwesley@gulfhawkgroup.com" at bounding box center [343, 242] width 413 height 16
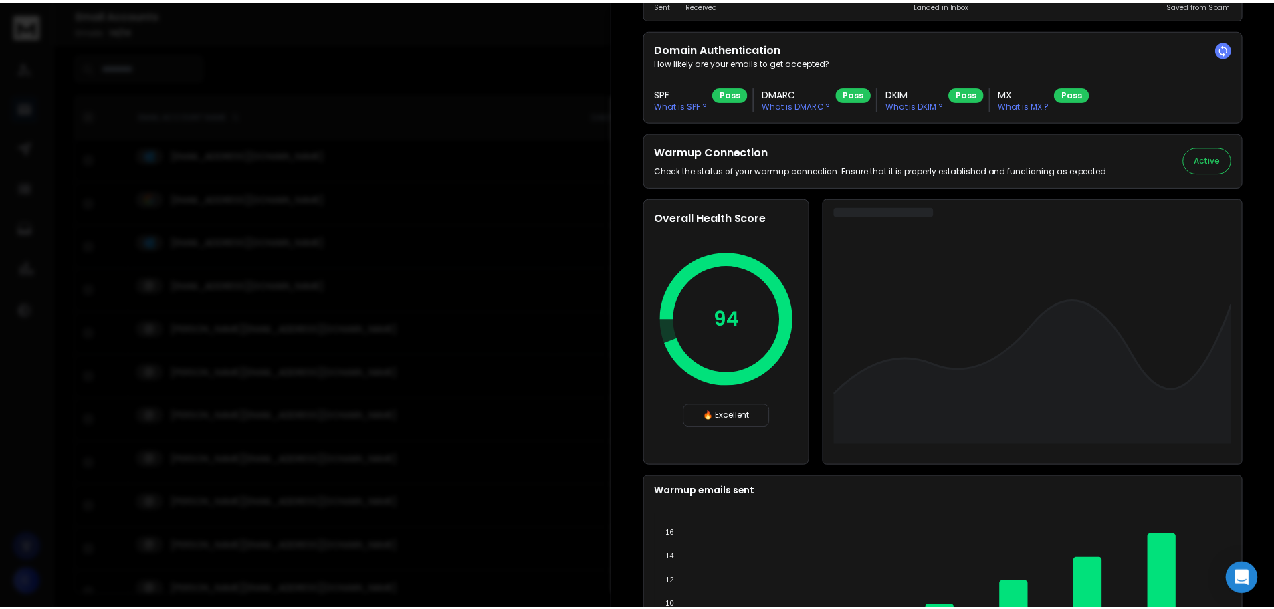
scroll to position [445, 0]
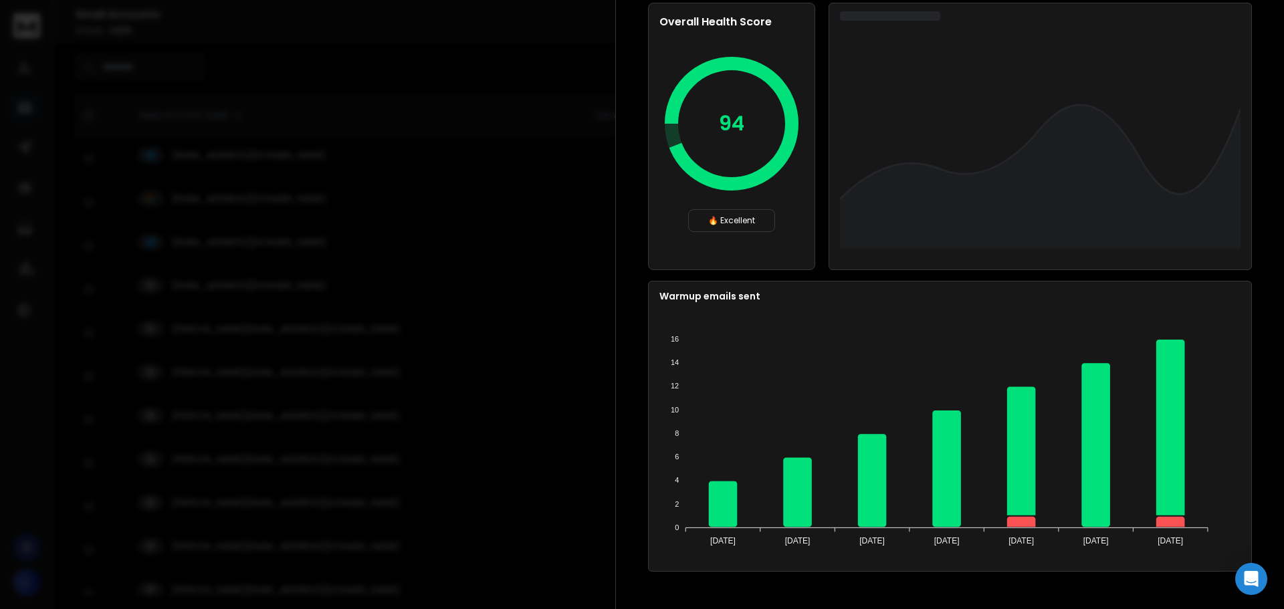
click at [476, 199] on div at bounding box center [642, 304] width 1284 height 609
